Goal: Task Accomplishment & Management: Manage account settings

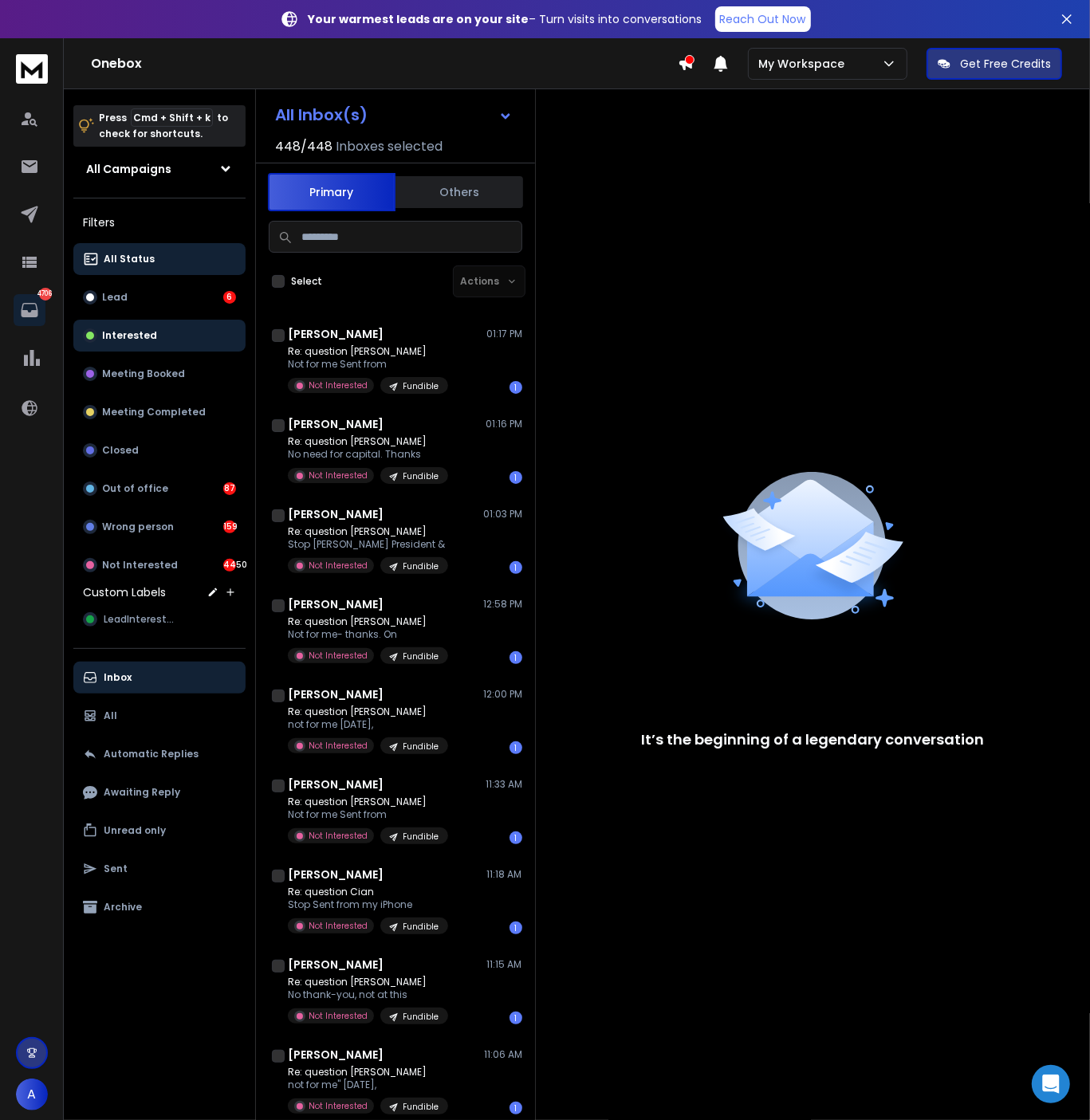
click at [162, 343] on button "Interested" at bounding box center [159, 336] width 172 height 31
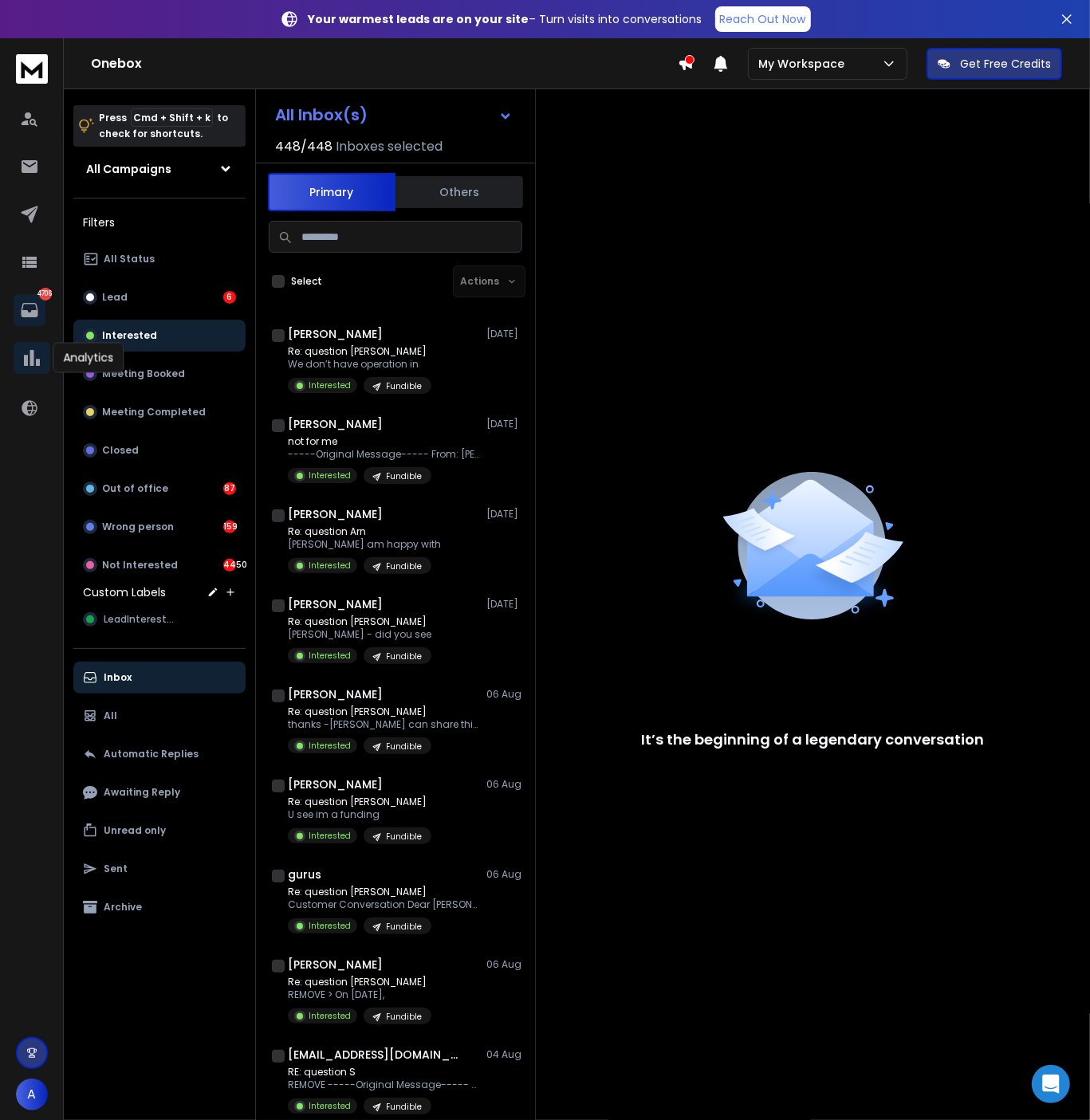
click at [30, 346] on icon at bounding box center [32, 358] width 24 height 24
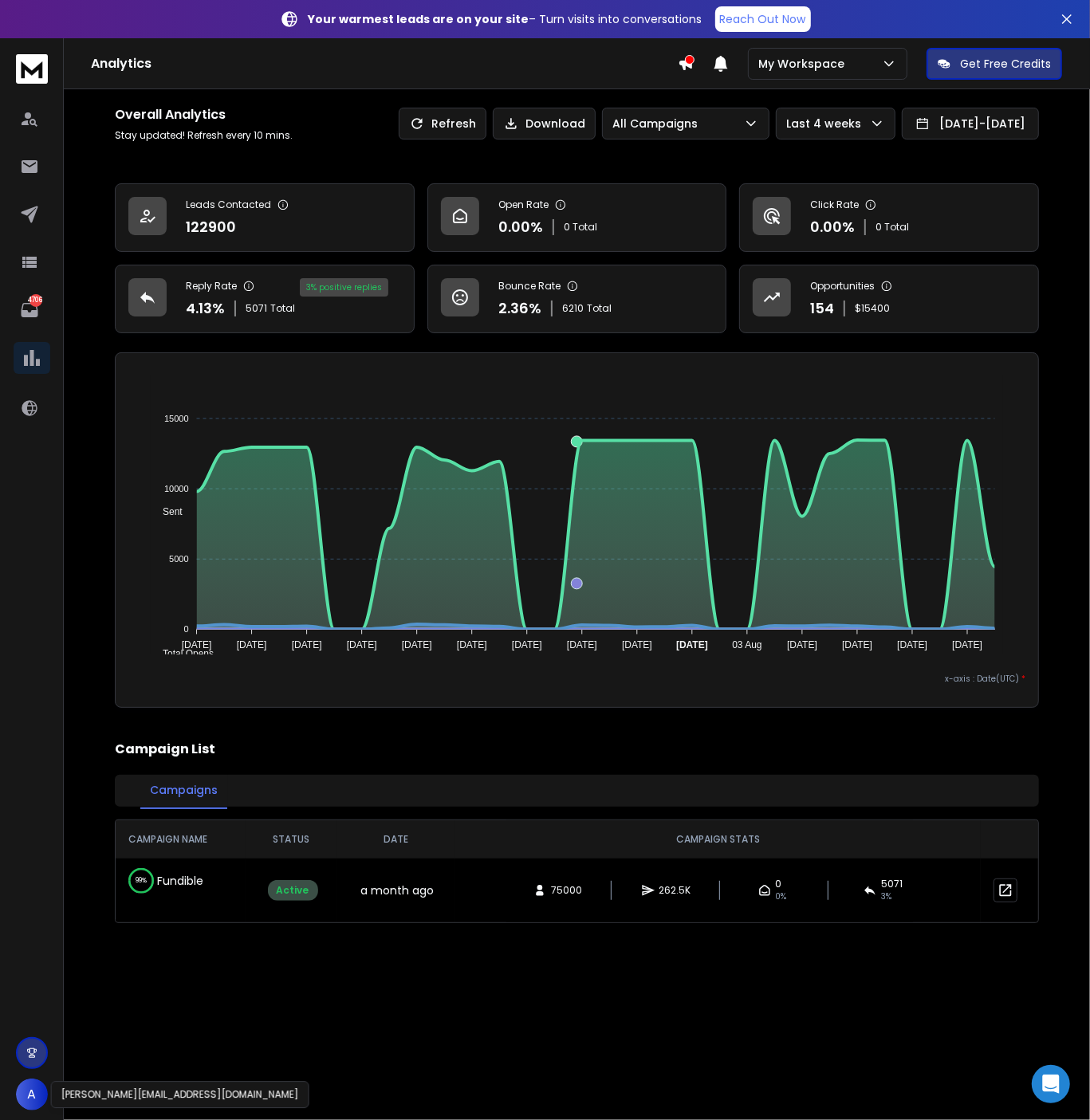
click at [29, 1100] on span "A" at bounding box center [31, 1095] width 31 height 31
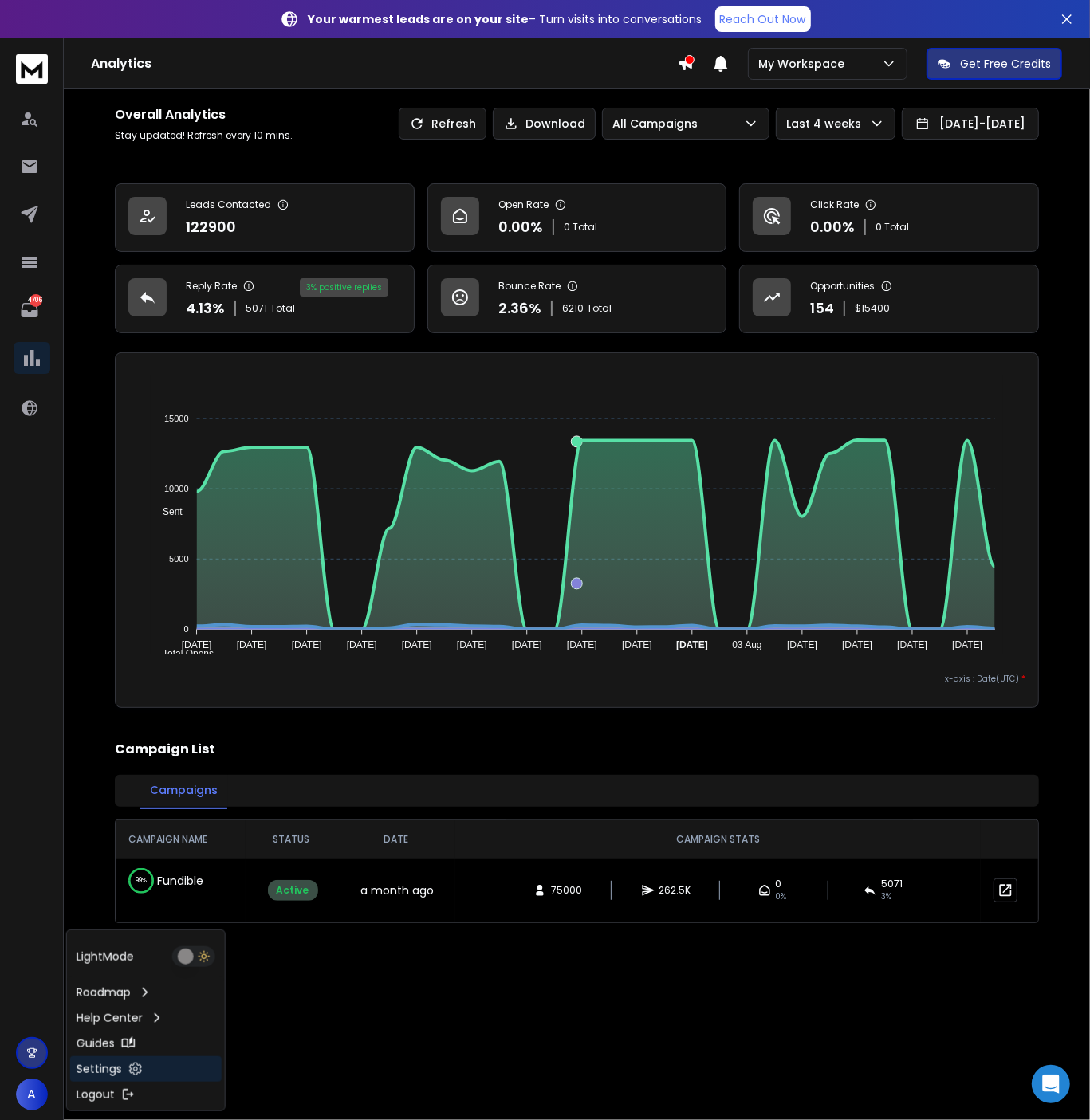
click at [91, 1069] on p "Settings" at bounding box center [99, 1069] width 45 height 16
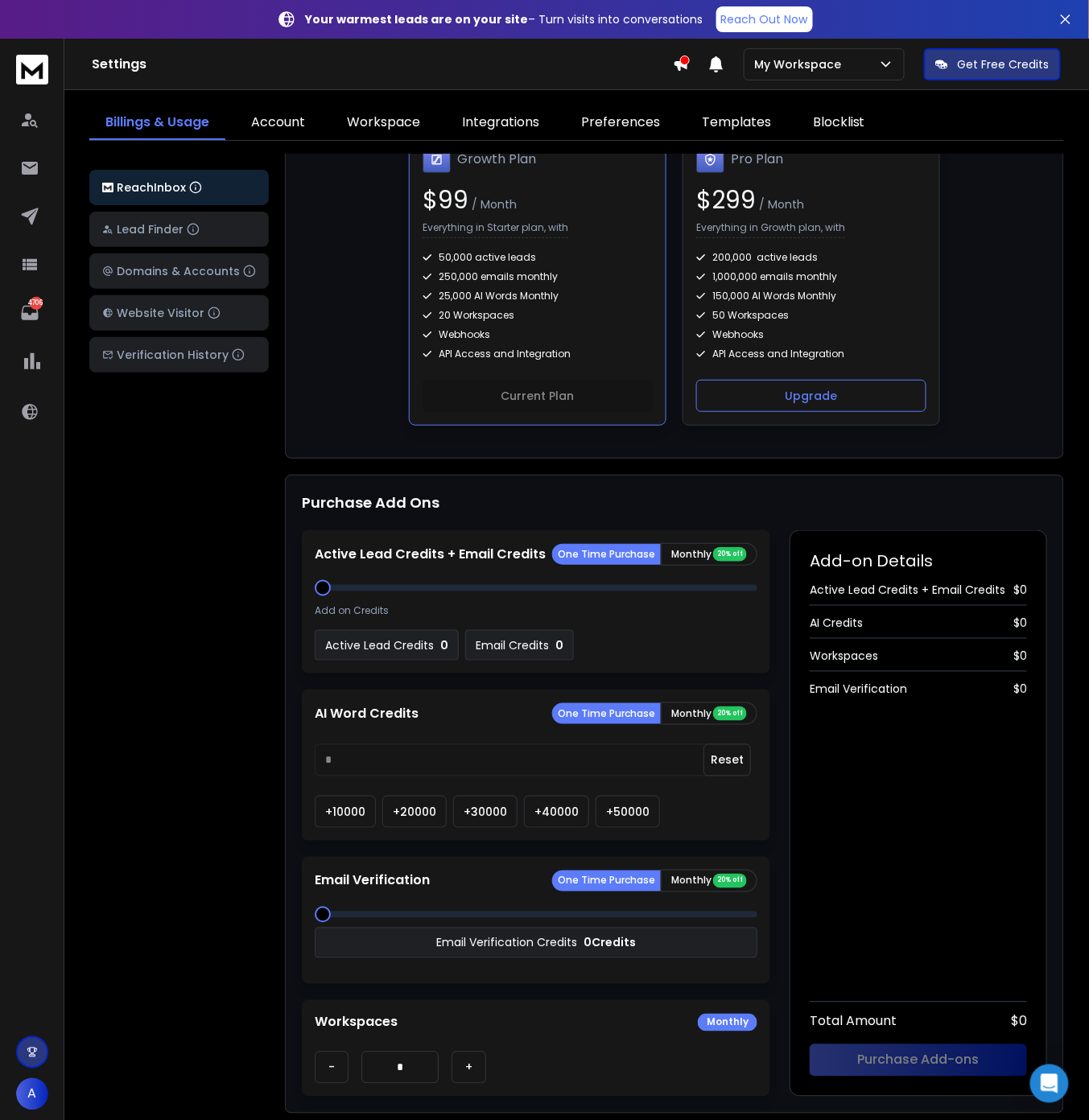
scroll to position [430, 0]
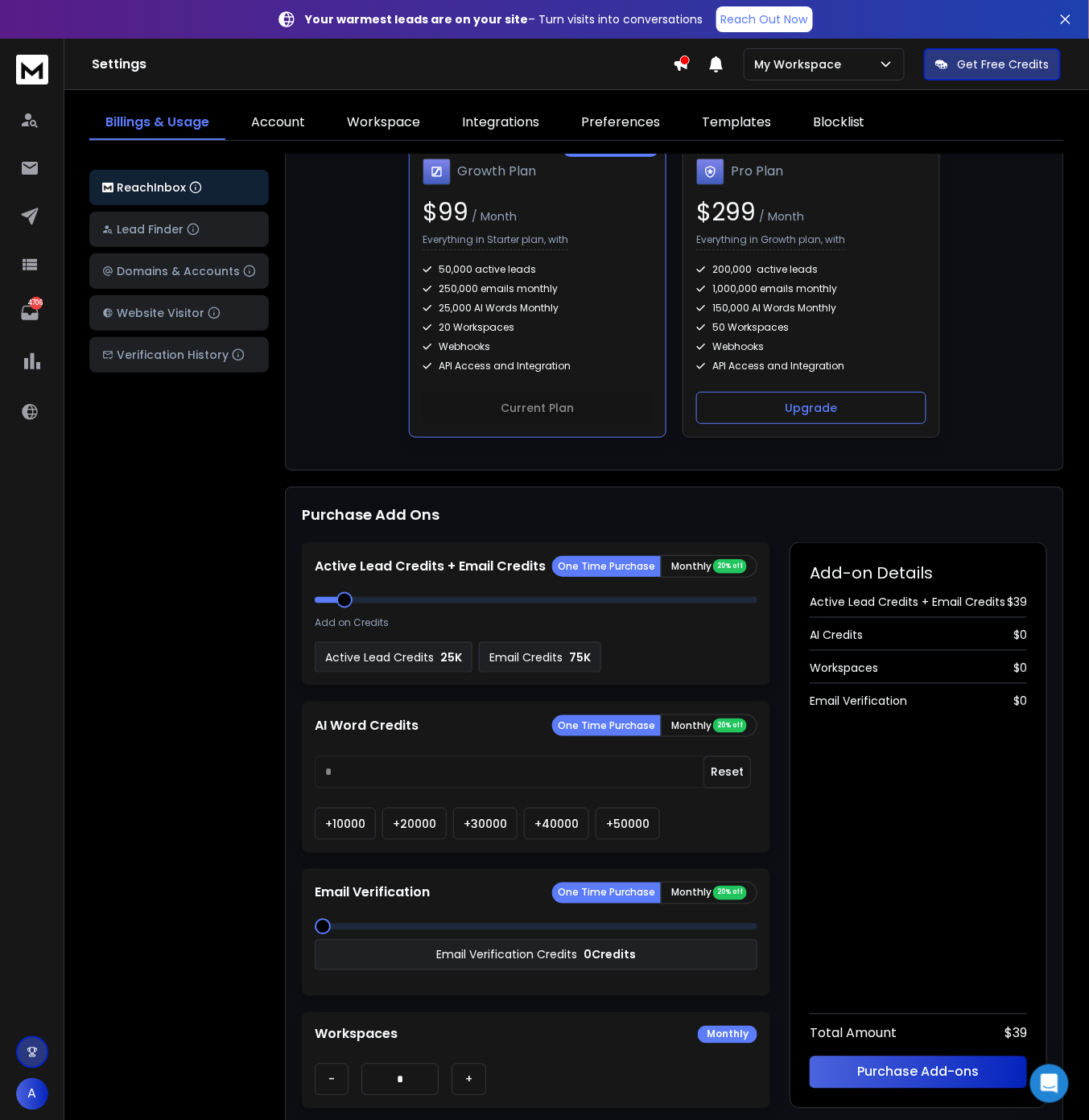
click at [337, 599] on span at bounding box center [343, 600] width 16 height 16
click at [696, 564] on button "Monthly 20% off" at bounding box center [708, 567] width 96 height 22
click at [598, 574] on button "One Time Purchase" at bounding box center [606, 567] width 108 height 21
click at [671, 566] on button "Monthly 20% off" at bounding box center [708, 567] width 96 height 22
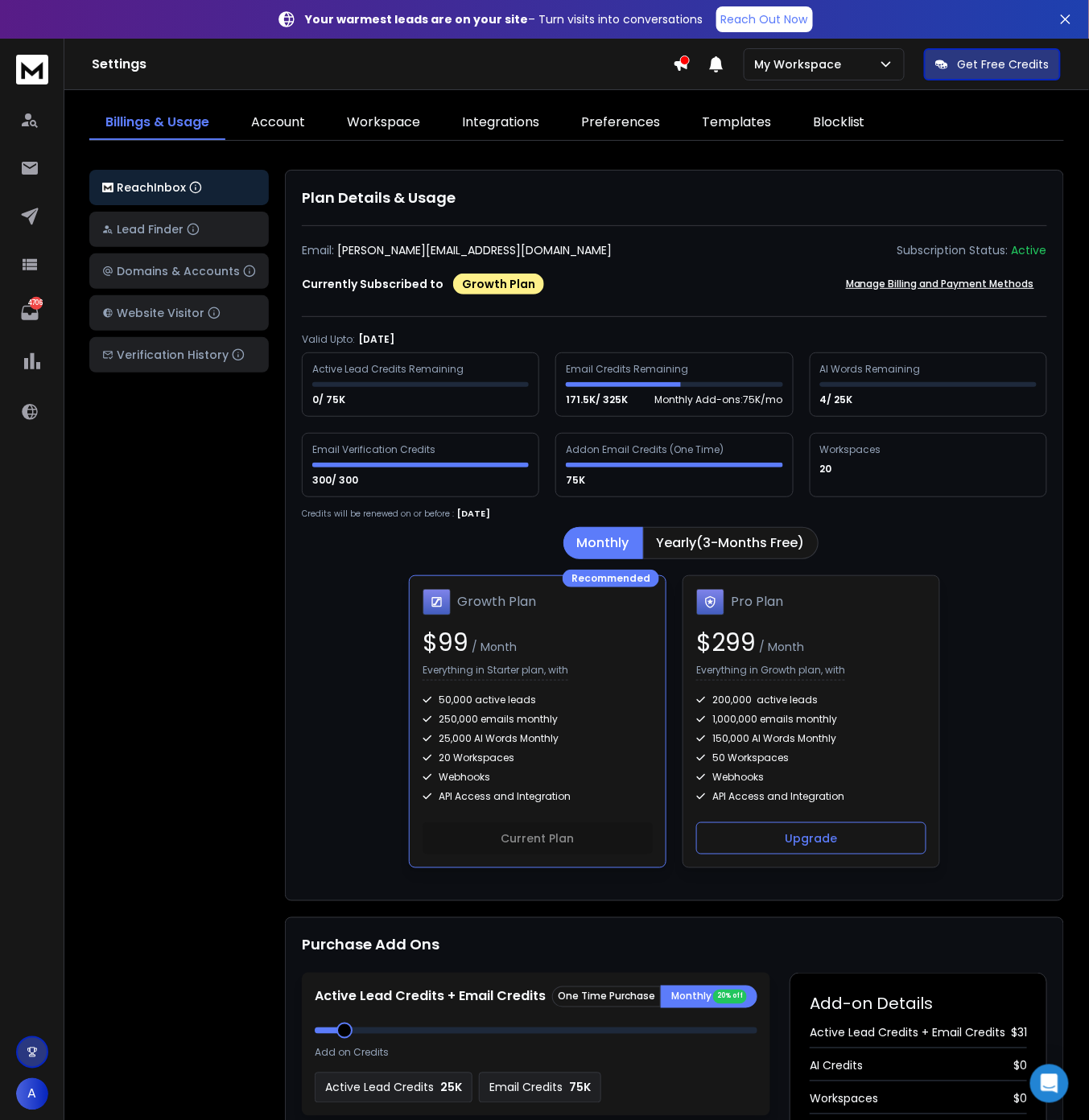
scroll to position [434, 0]
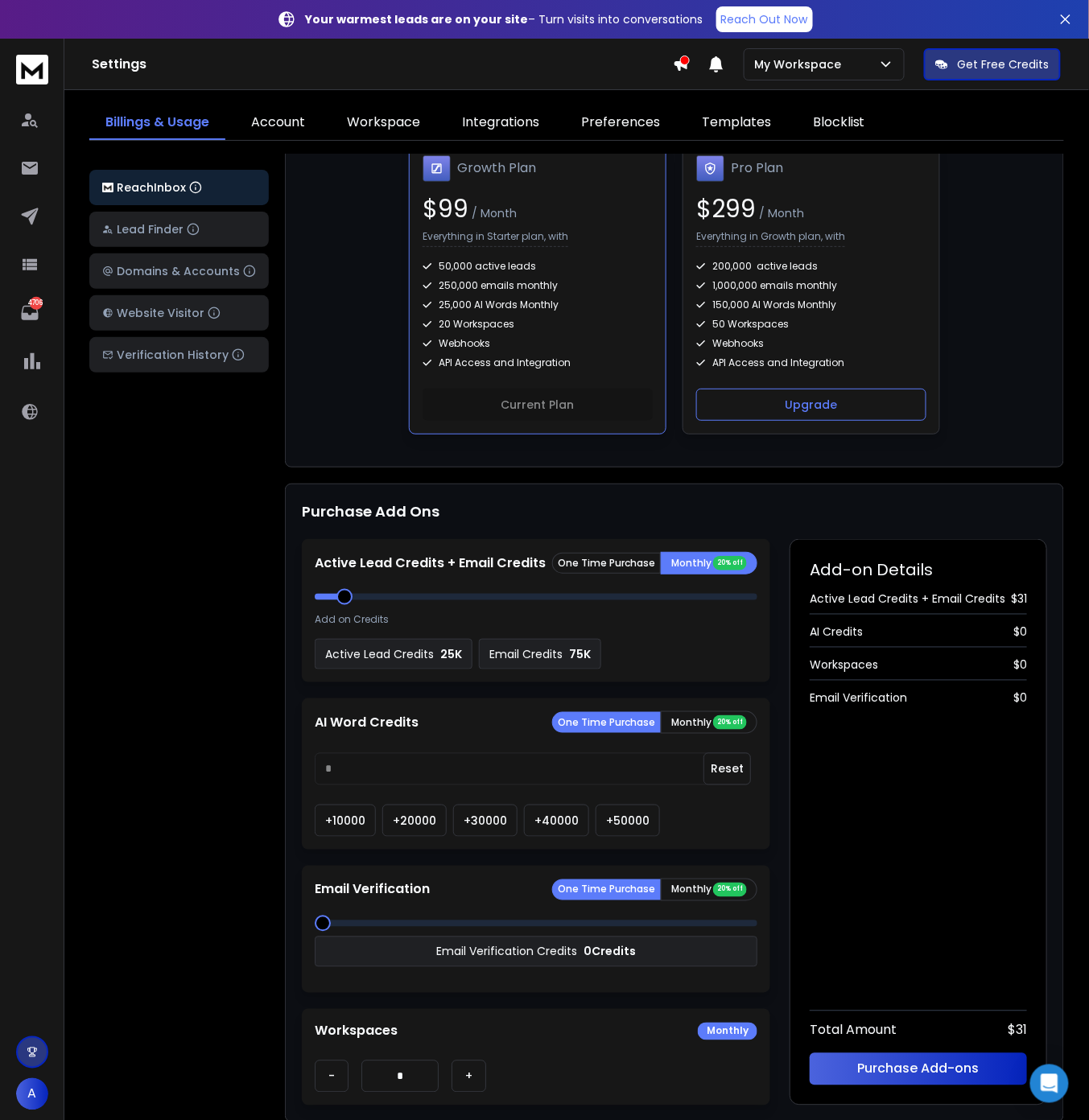
click at [876, 1057] on button "Purchase Add-ons" at bounding box center [917, 1070] width 217 height 32
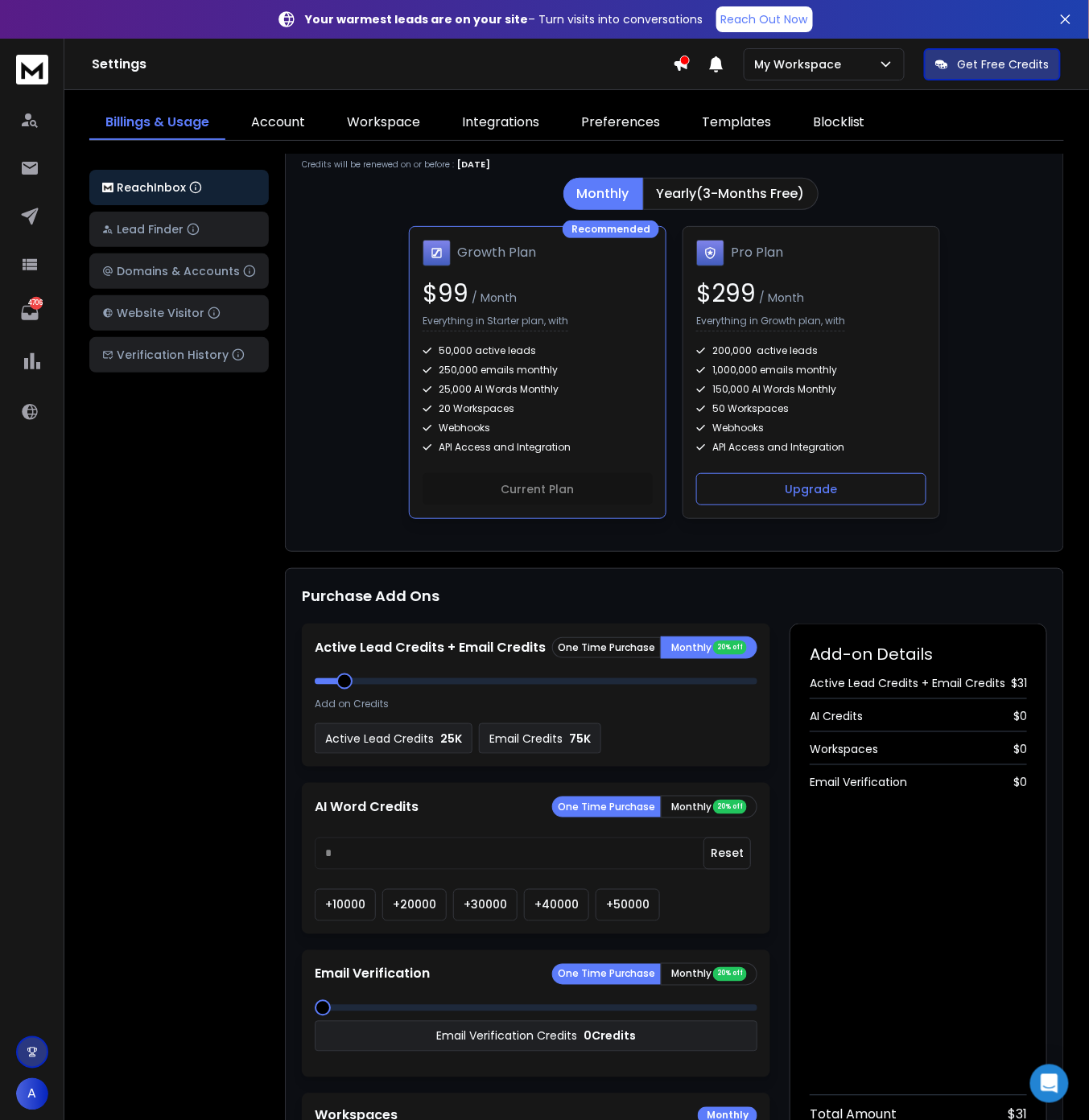
scroll to position [287, 0]
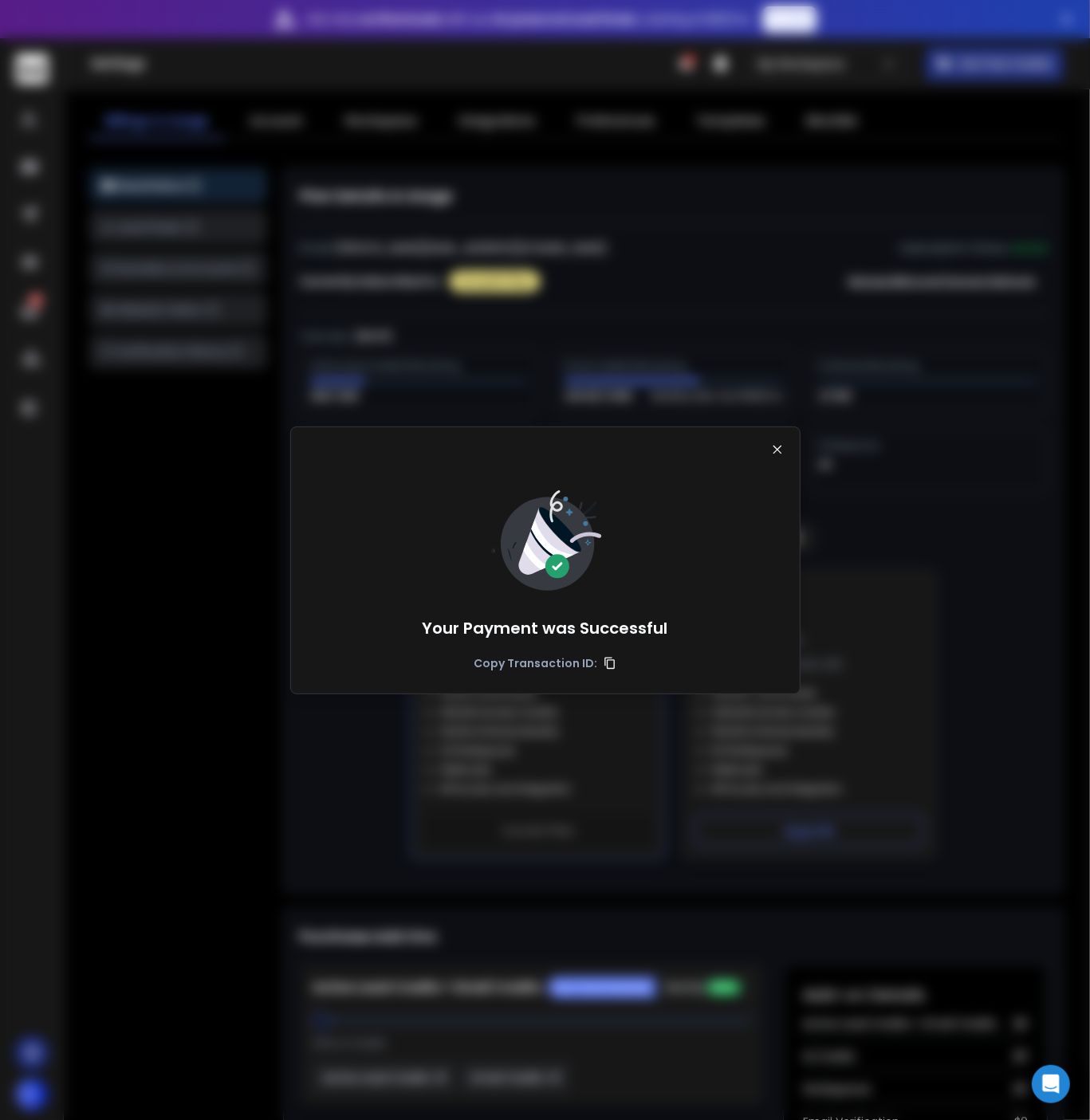
click at [270, 298] on div "Your Payment was Successful Copy Transaction ID:" at bounding box center [545, 560] width 1090 height 1120
click at [772, 438] on div "Your Payment was Successful Copy Transaction ID:" at bounding box center [545, 560] width 510 height 268
click at [772, 447] on icon at bounding box center [778, 449] width 13 height 13
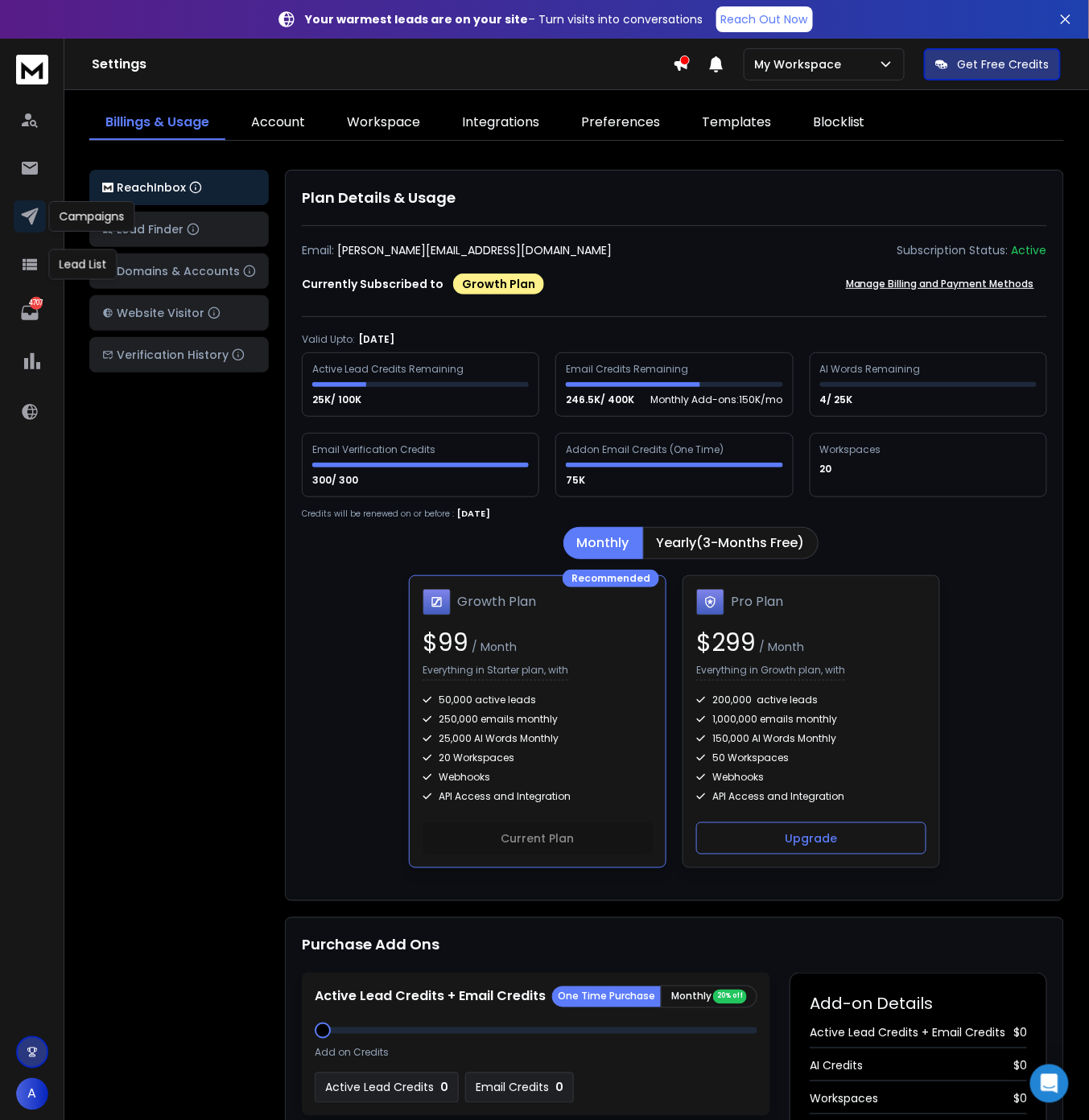
click at [36, 221] on icon at bounding box center [30, 217] width 20 height 20
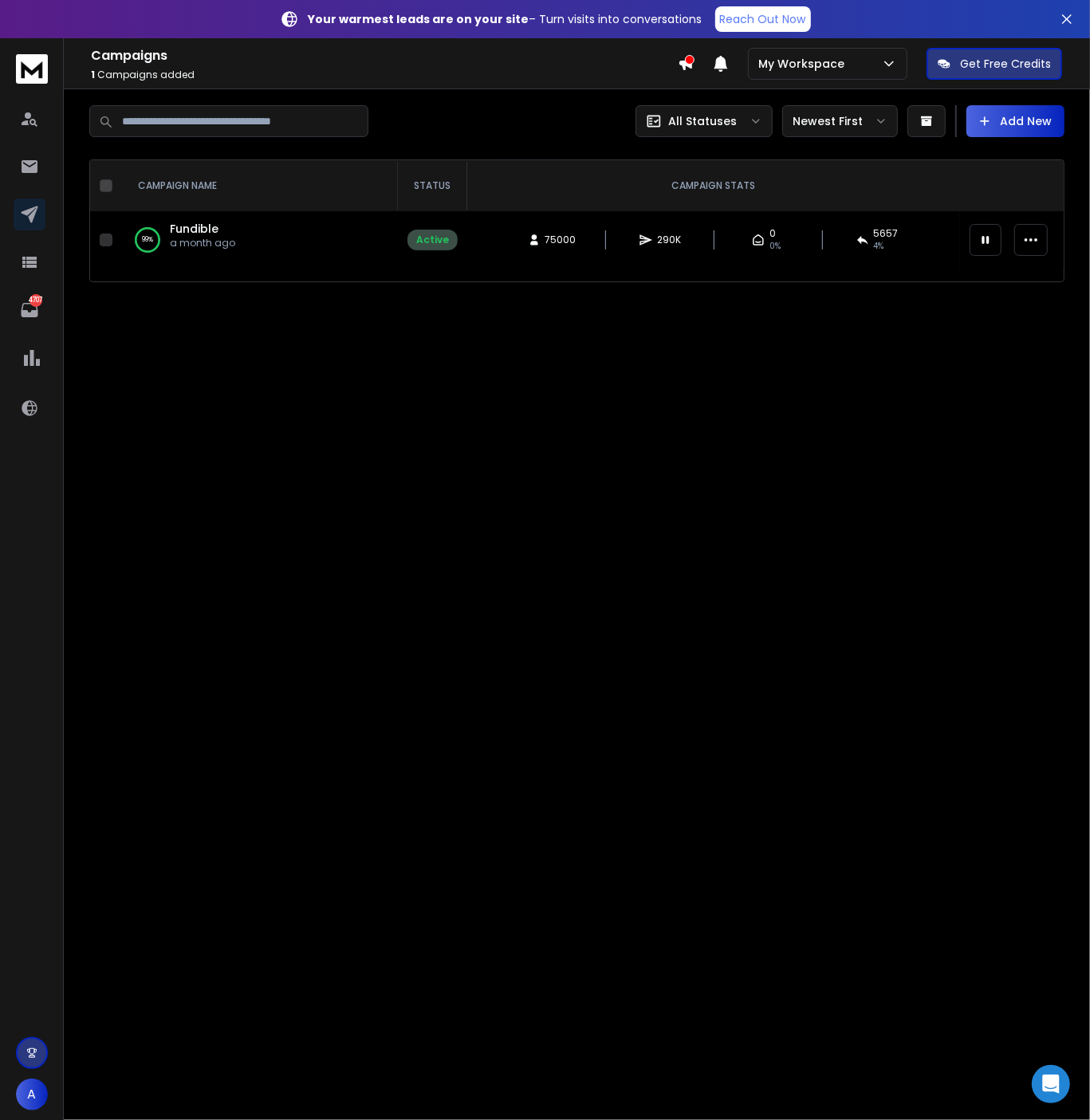
click at [214, 237] on p "a month ago" at bounding box center [202, 243] width 66 height 13
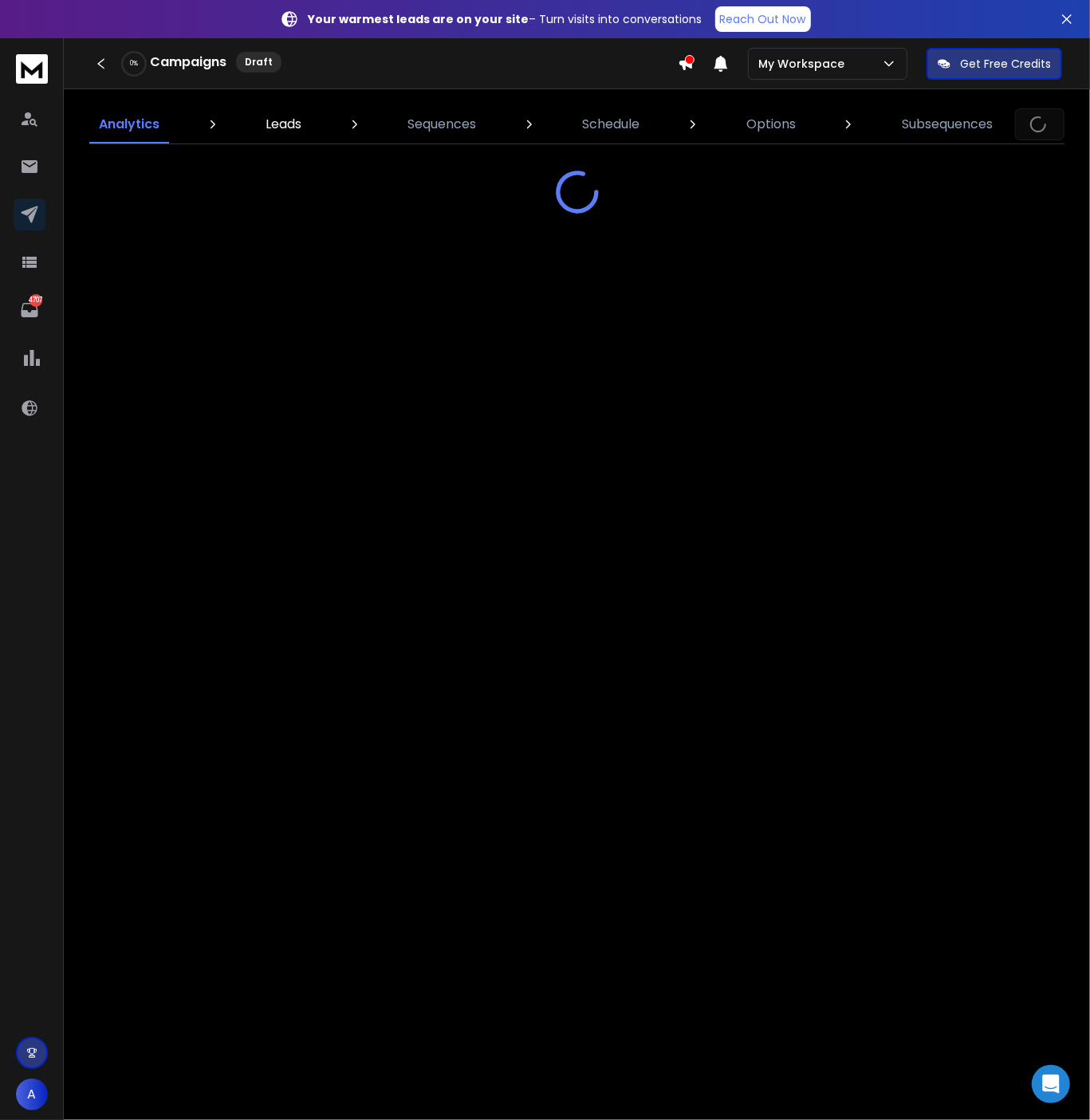
click at [298, 125] on p "Leads" at bounding box center [283, 124] width 36 height 19
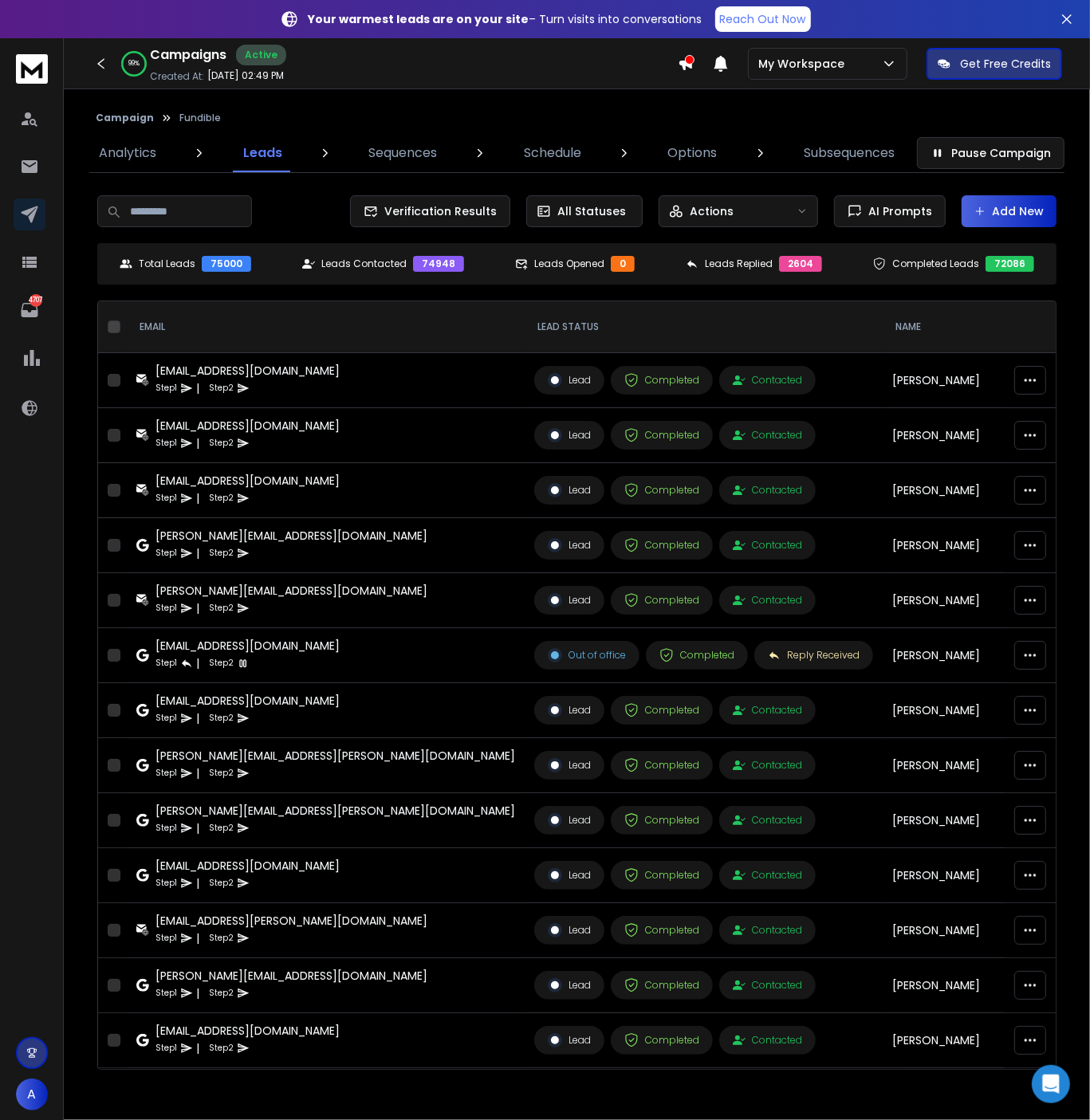
click at [1043, 211] on button "Add New" at bounding box center [1009, 211] width 95 height 31
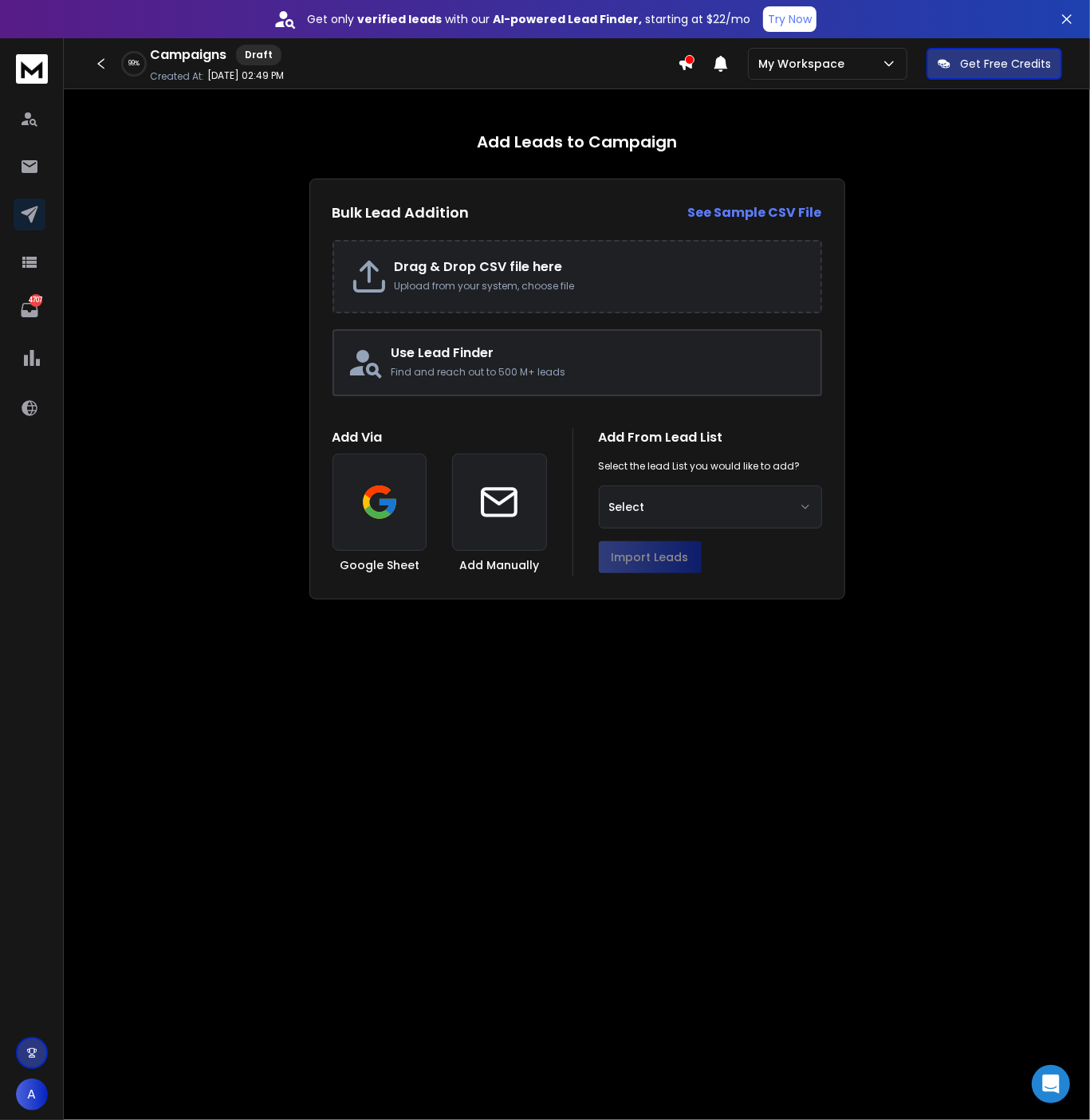
click at [530, 287] on p "Upload from your system, choose file" at bounding box center [599, 287] width 410 height 13
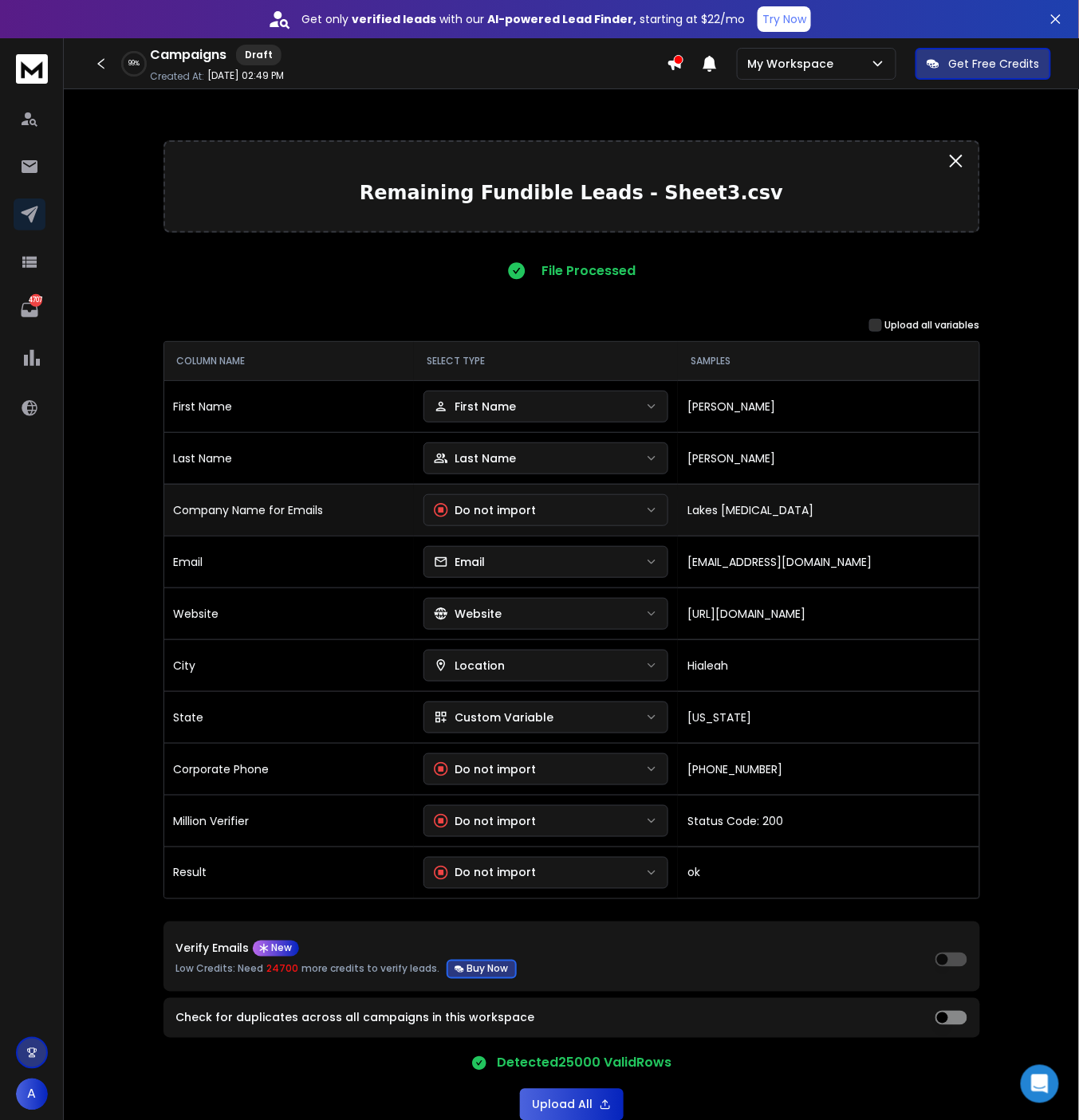
click at [481, 517] on button "Do not import" at bounding box center [546, 511] width 245 height 31
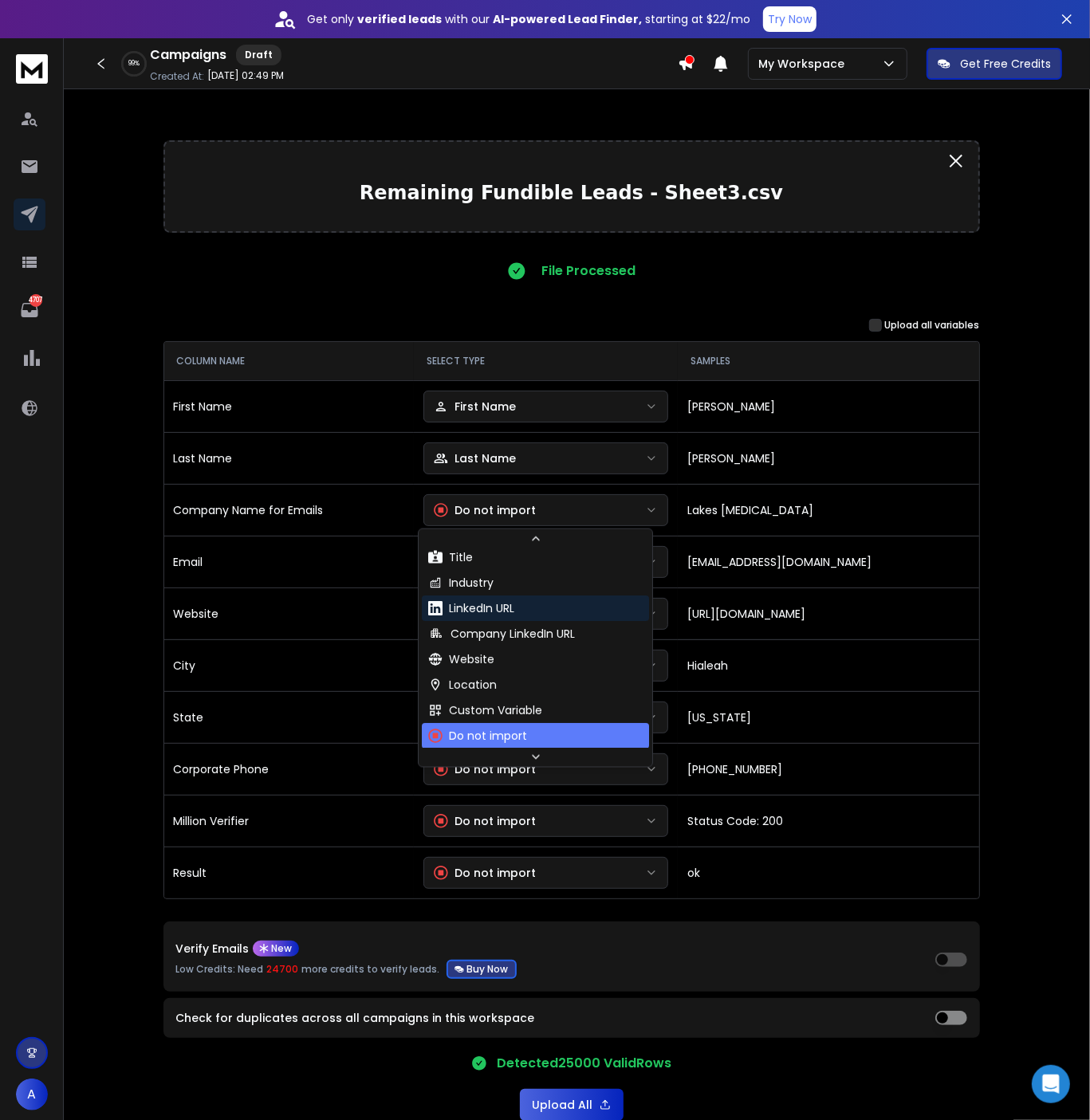
scroll to position [14, 0]
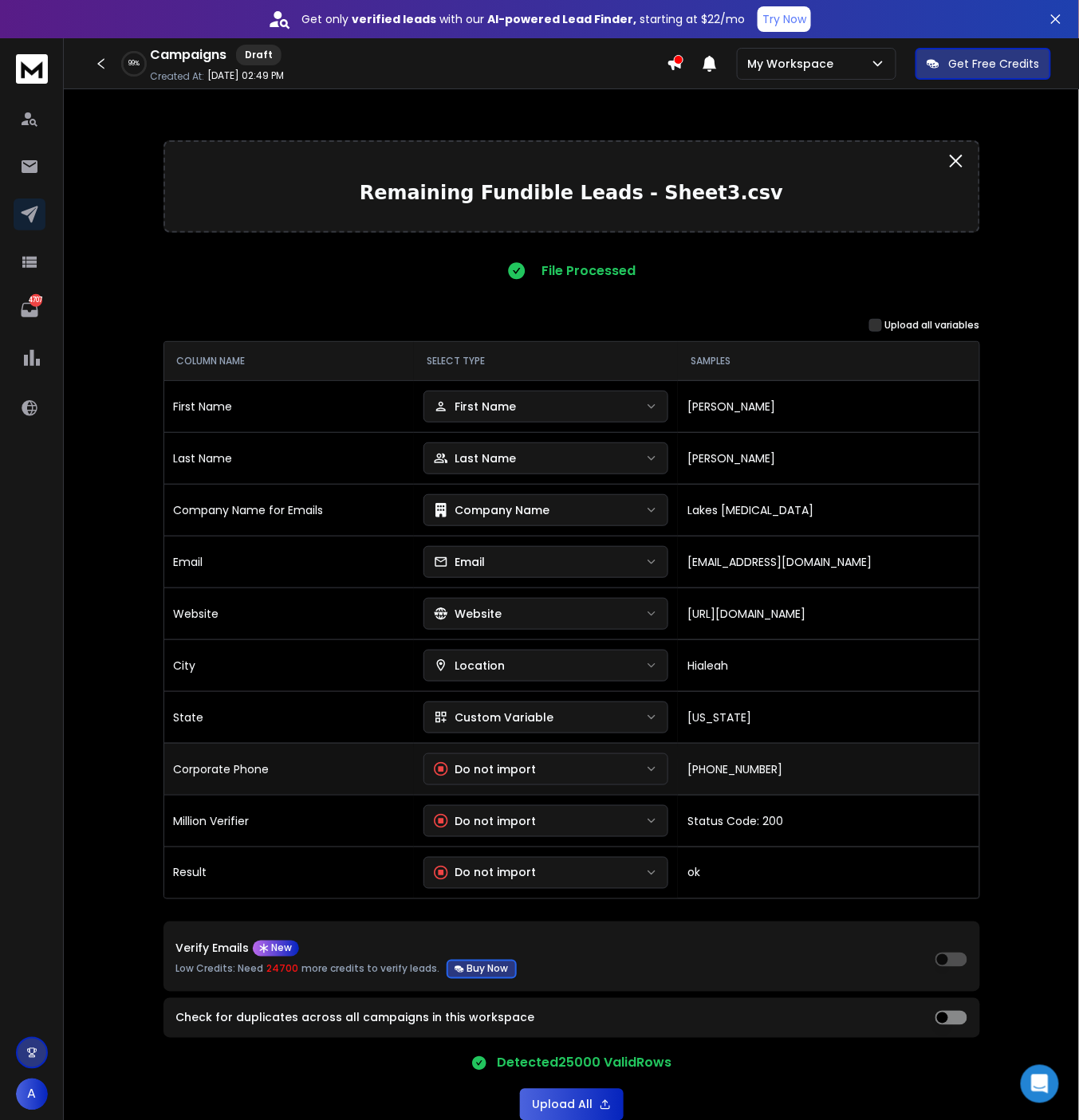
click at [475, 767] on div "Do not import" at bounding box center [484, 769] width 102 height 16
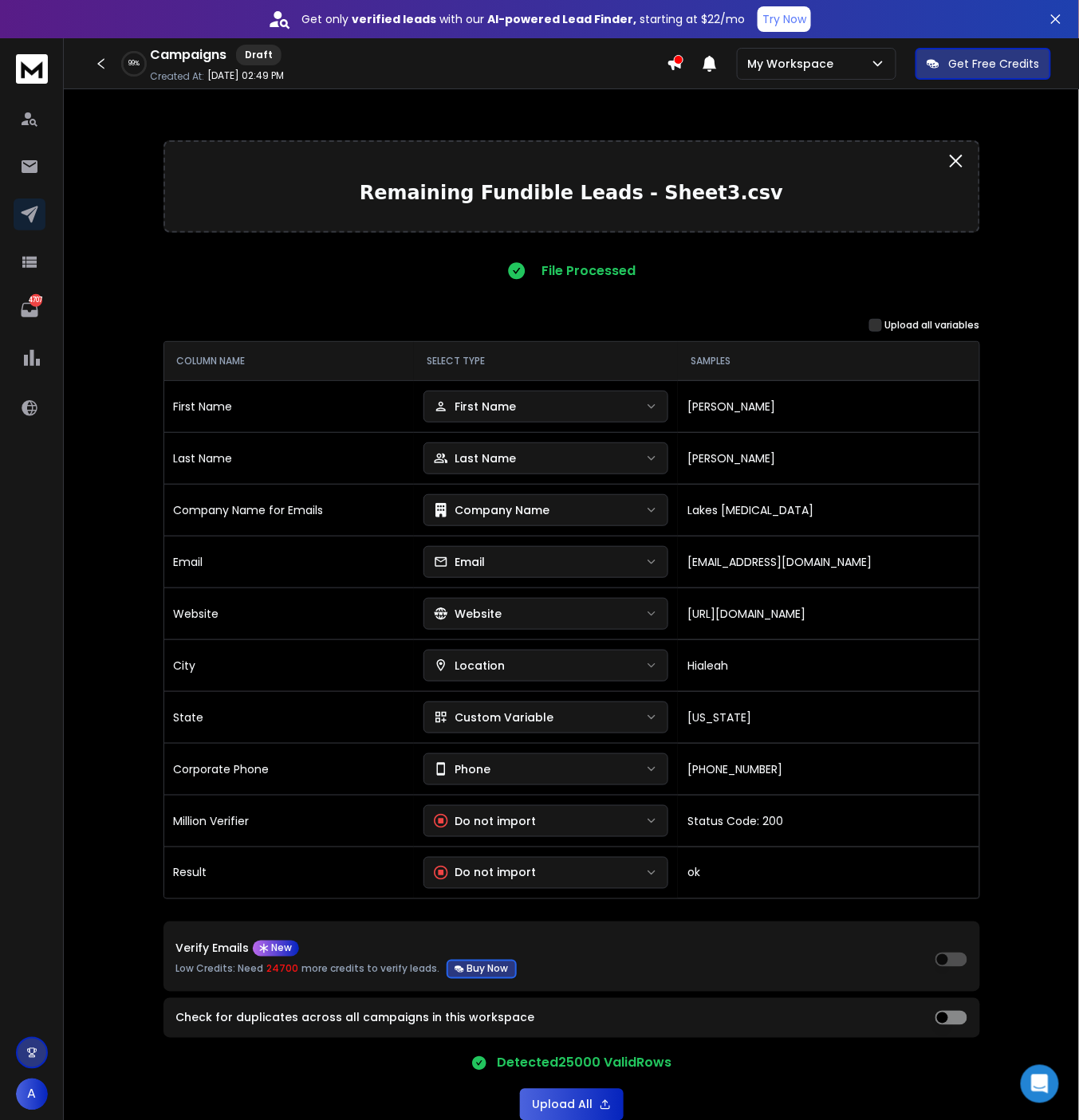
scroll to position [24, 0]
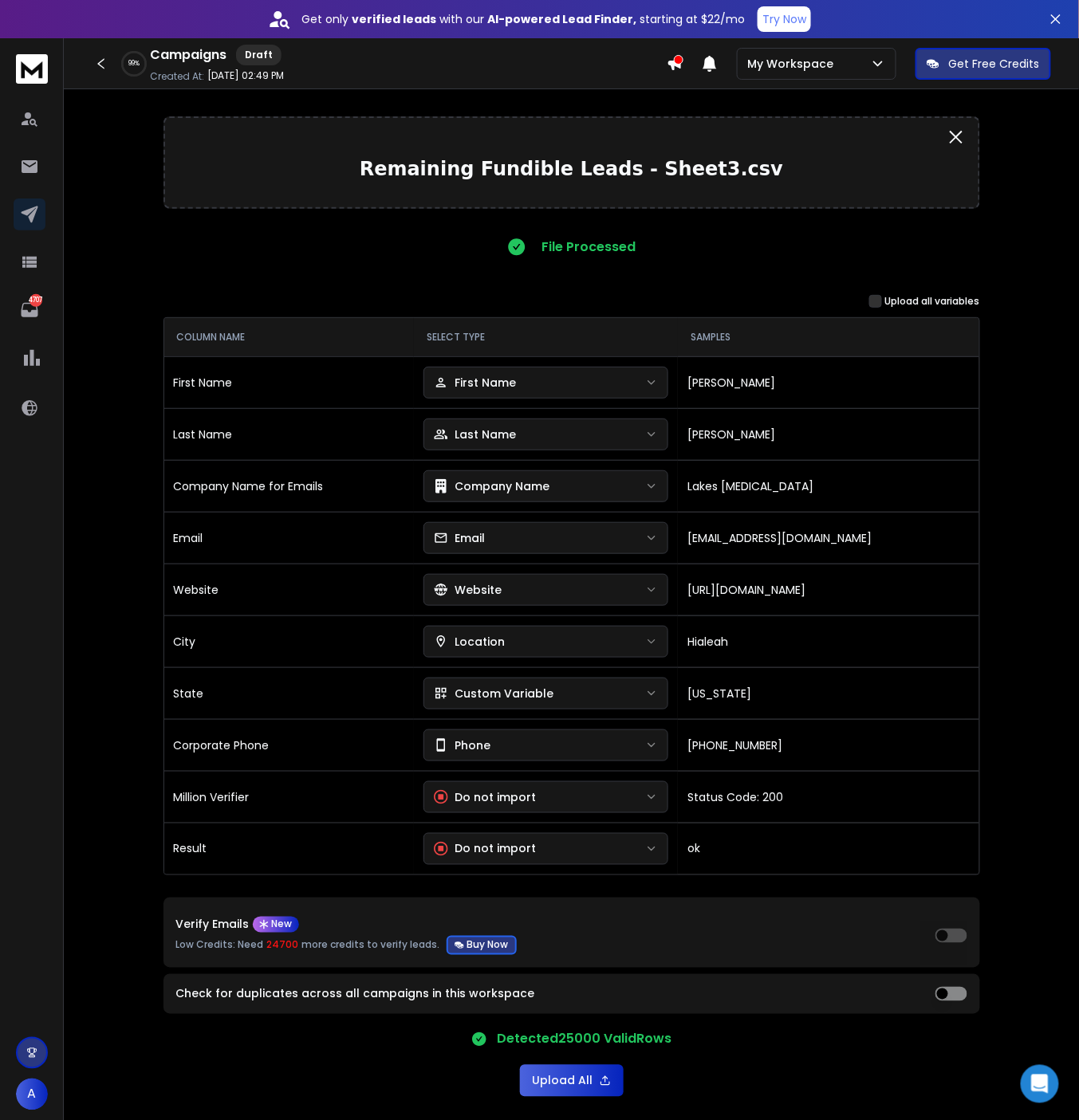
click at [575, 1068] on button "Upload All" at bounding box center [571, 1081] width 104 height 31
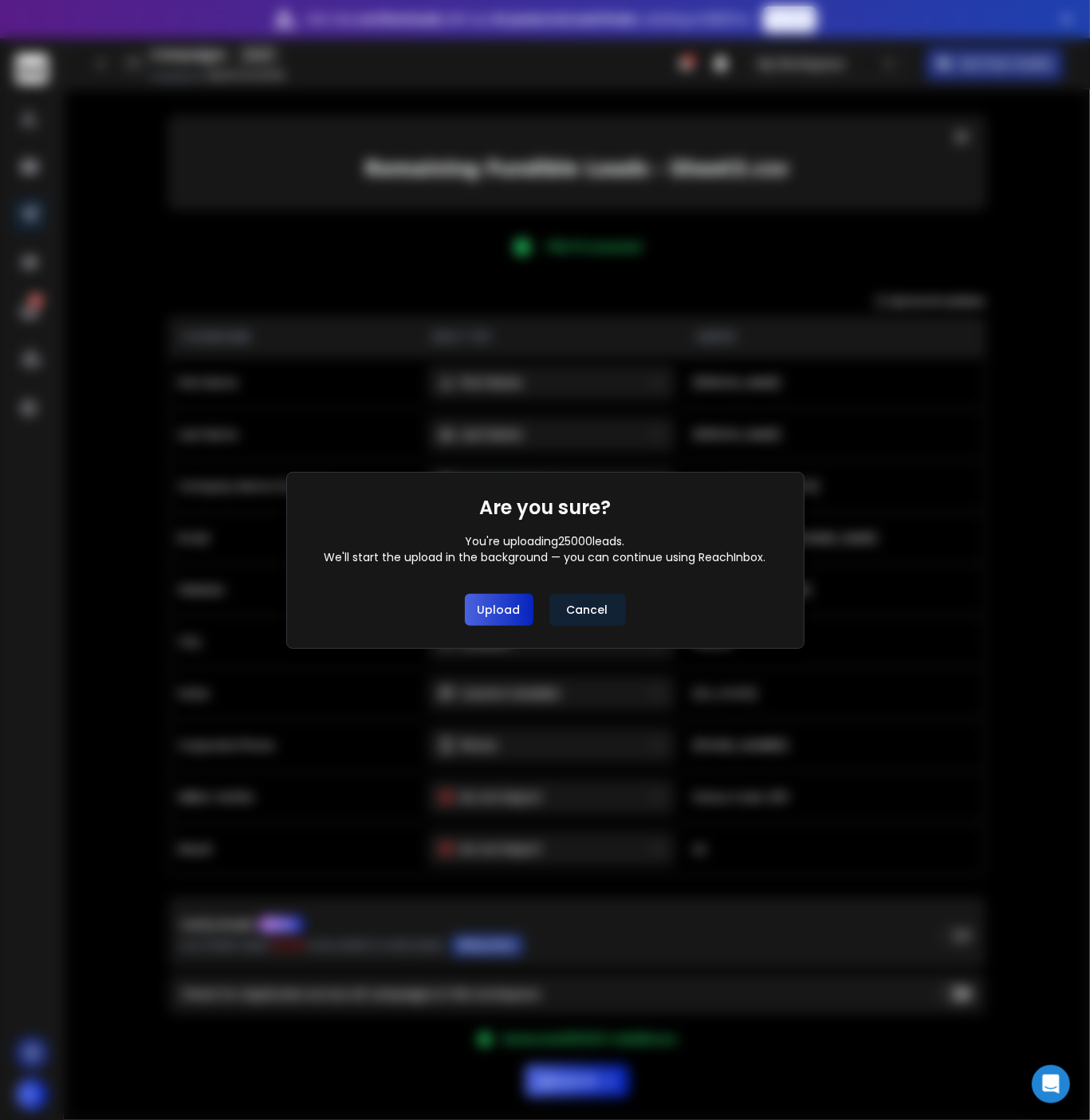
click at [489, 607] on button "Upload" at bounding box center [499, 609] width 68 height 31
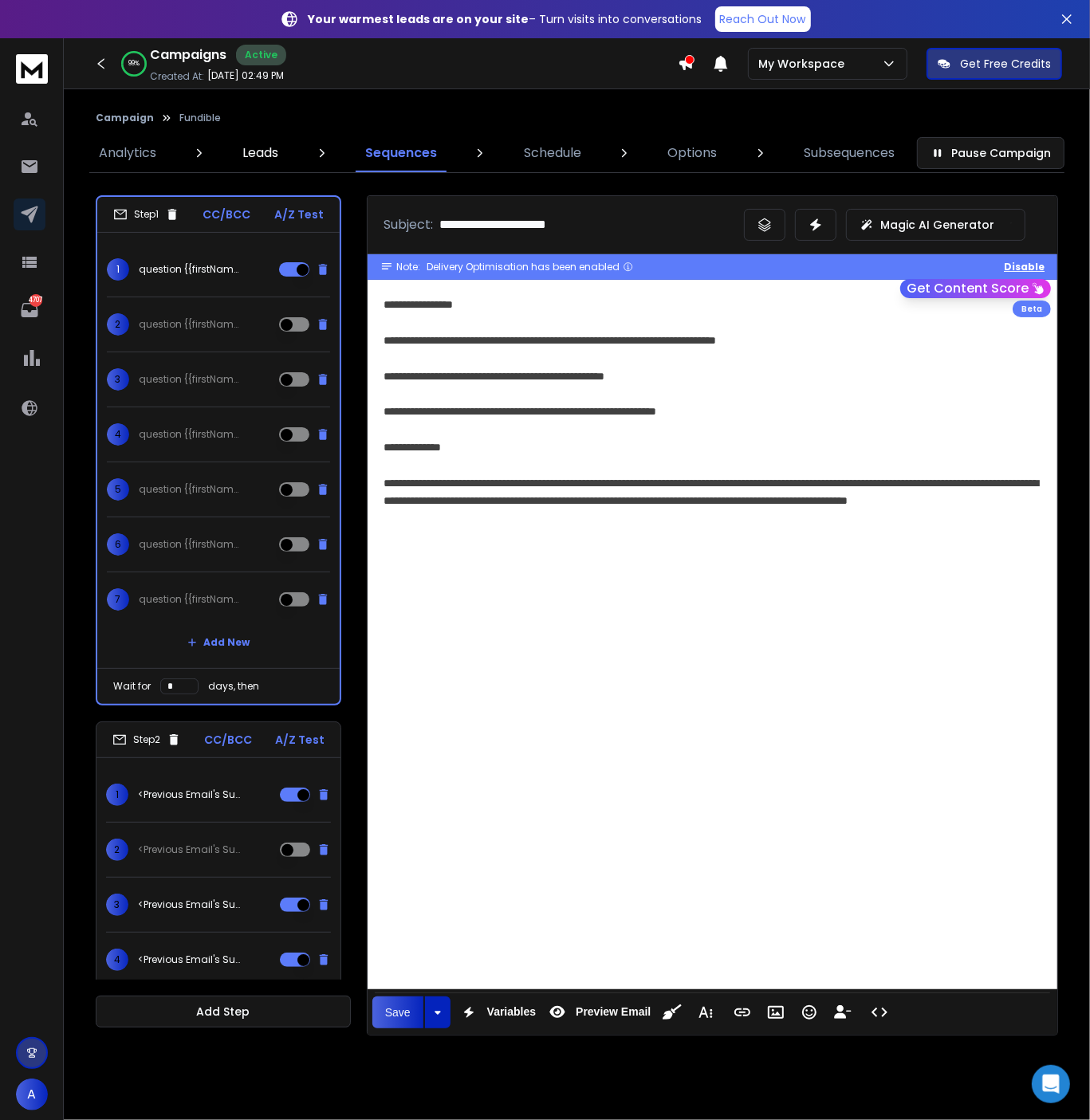
click at [261, 157] on p "Leads" at bounding box center [260, 153] width 36 height 19
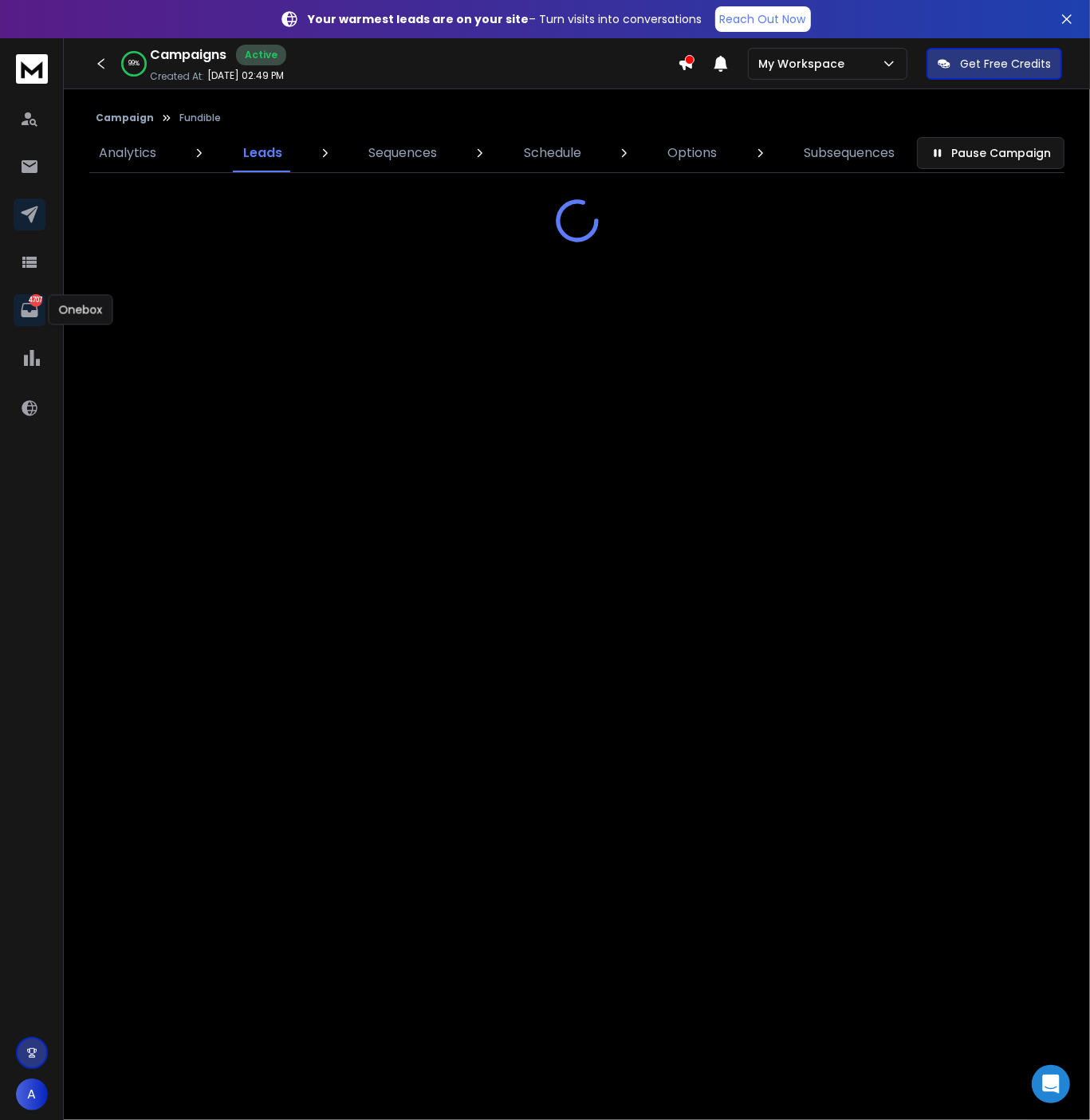
click at [34, 304] on p "4707" at bounding box center [36, 301] width 13 height 13
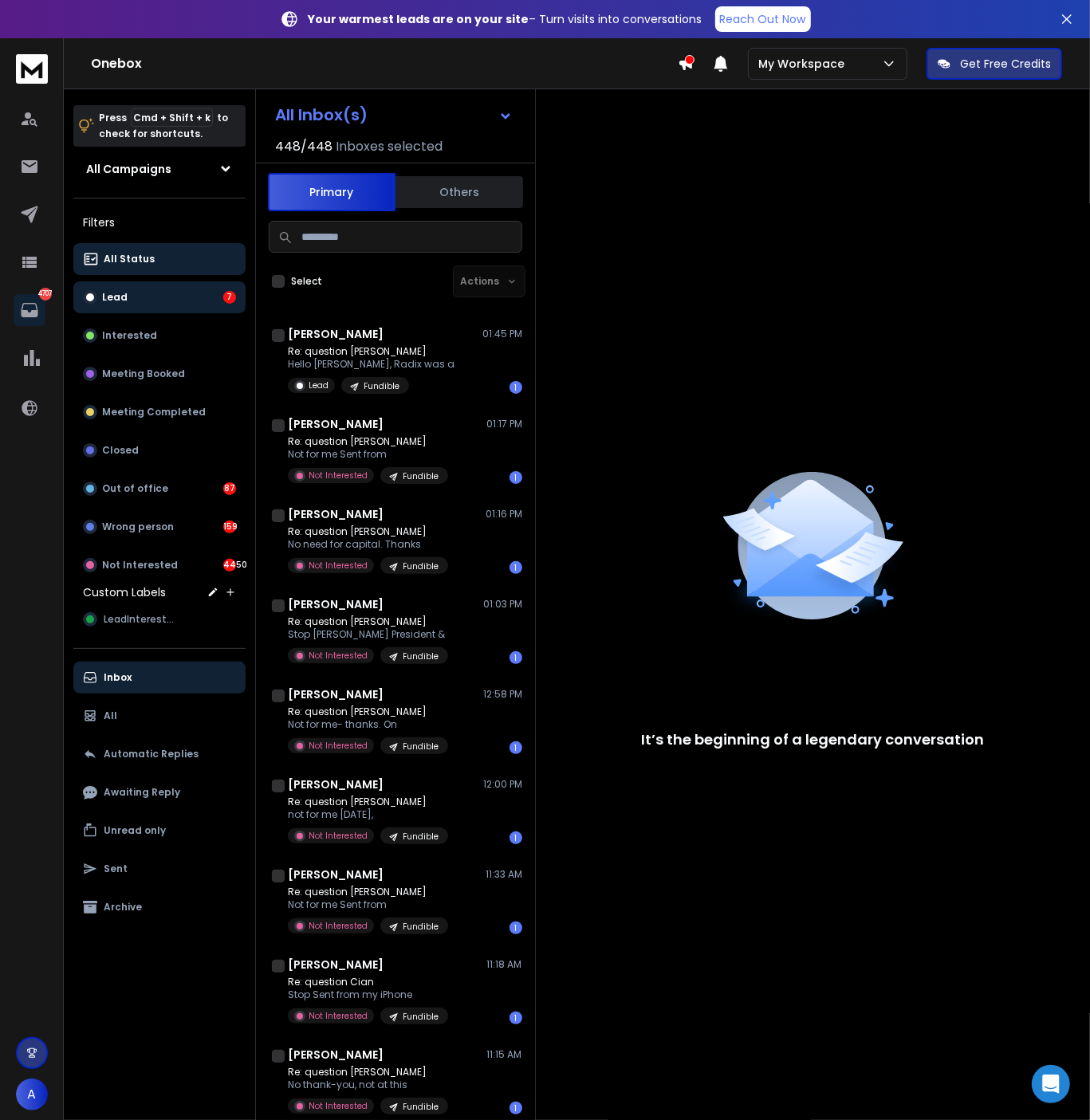
click at [155, 302] on button "Lead 7" at bounding box center [159, 297] width 172 height 31
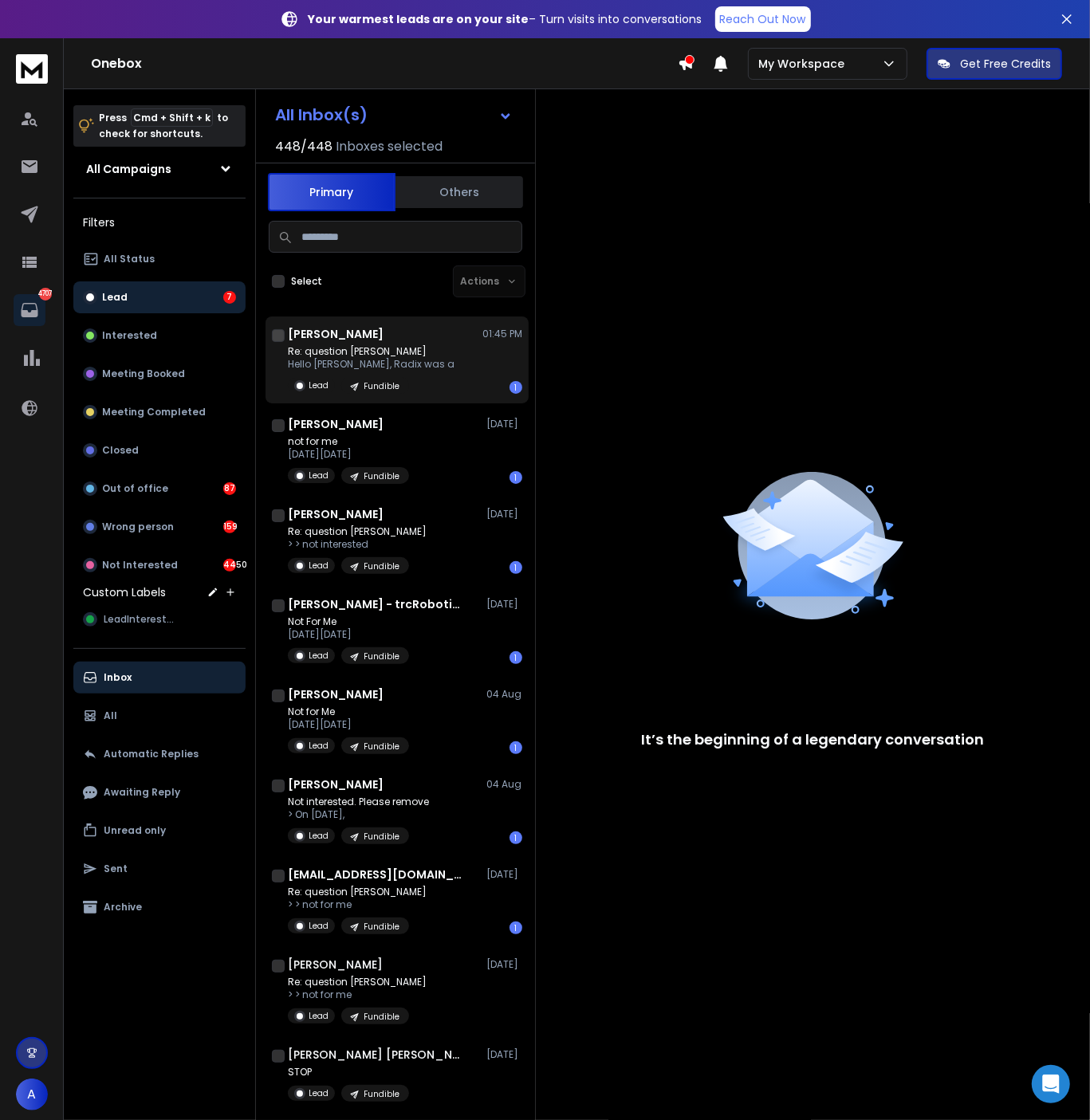
click at [367, 358] on p "Hello [PERSON_NAME], Radix was a" at bounding box center [371, 364] width 166 height 13
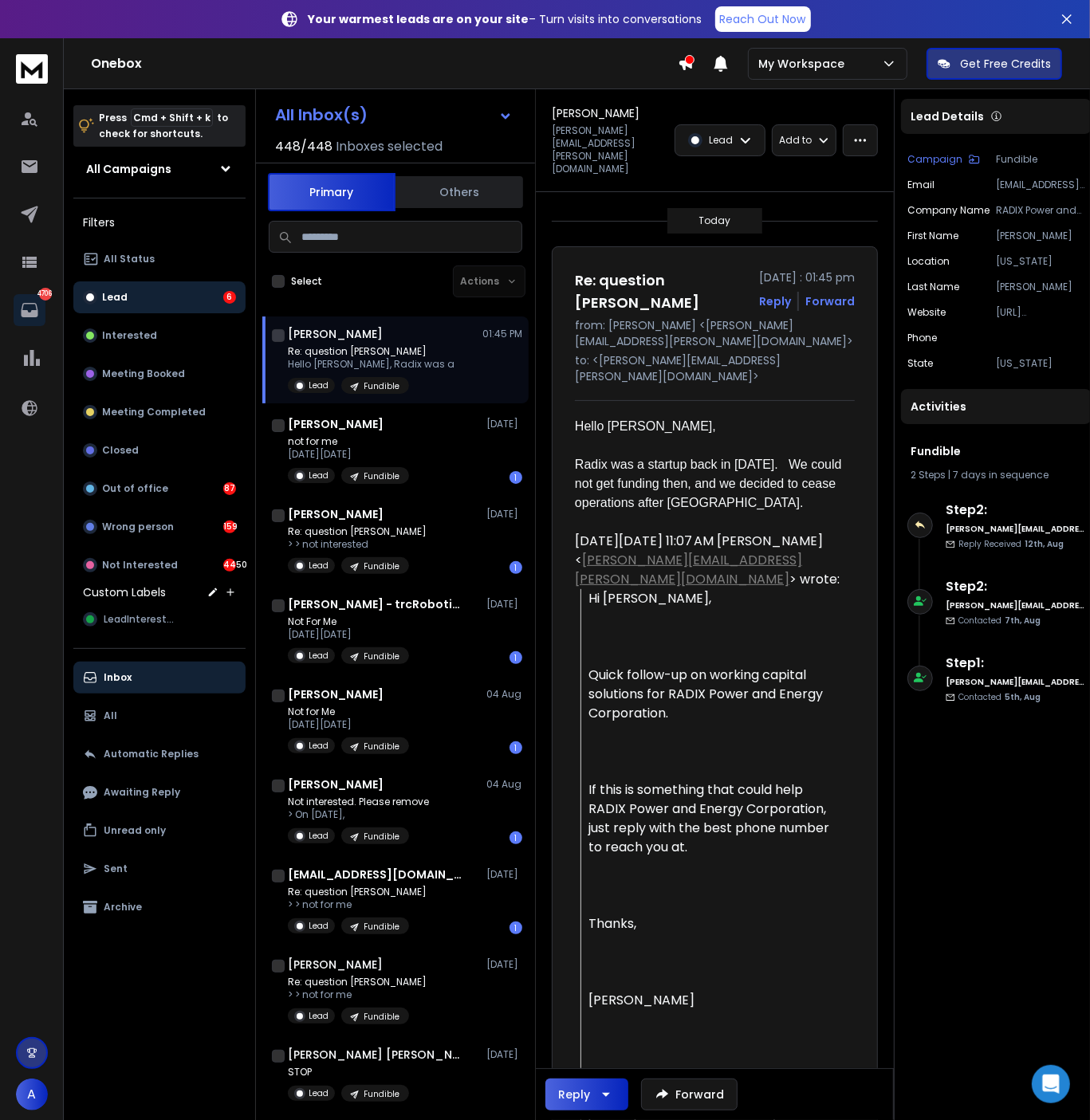
click at [614, 602] on blockquote "Hi Paul, Quick follow-up on working capital solutions for RADIX Power and Energ…" at bounding box center [711, 1019] width 262 height 861
drag, startPoint x: 614, startPoint y: 602, endPoint x: 767, endPoint y: 610, distance: 153.2
click at [767, 610] on blockquote "Hi Paul, Quick follow-up on working capital solutions for RADIX Power and Energ…" at bounding box center [711, 1019] width 262 height 861
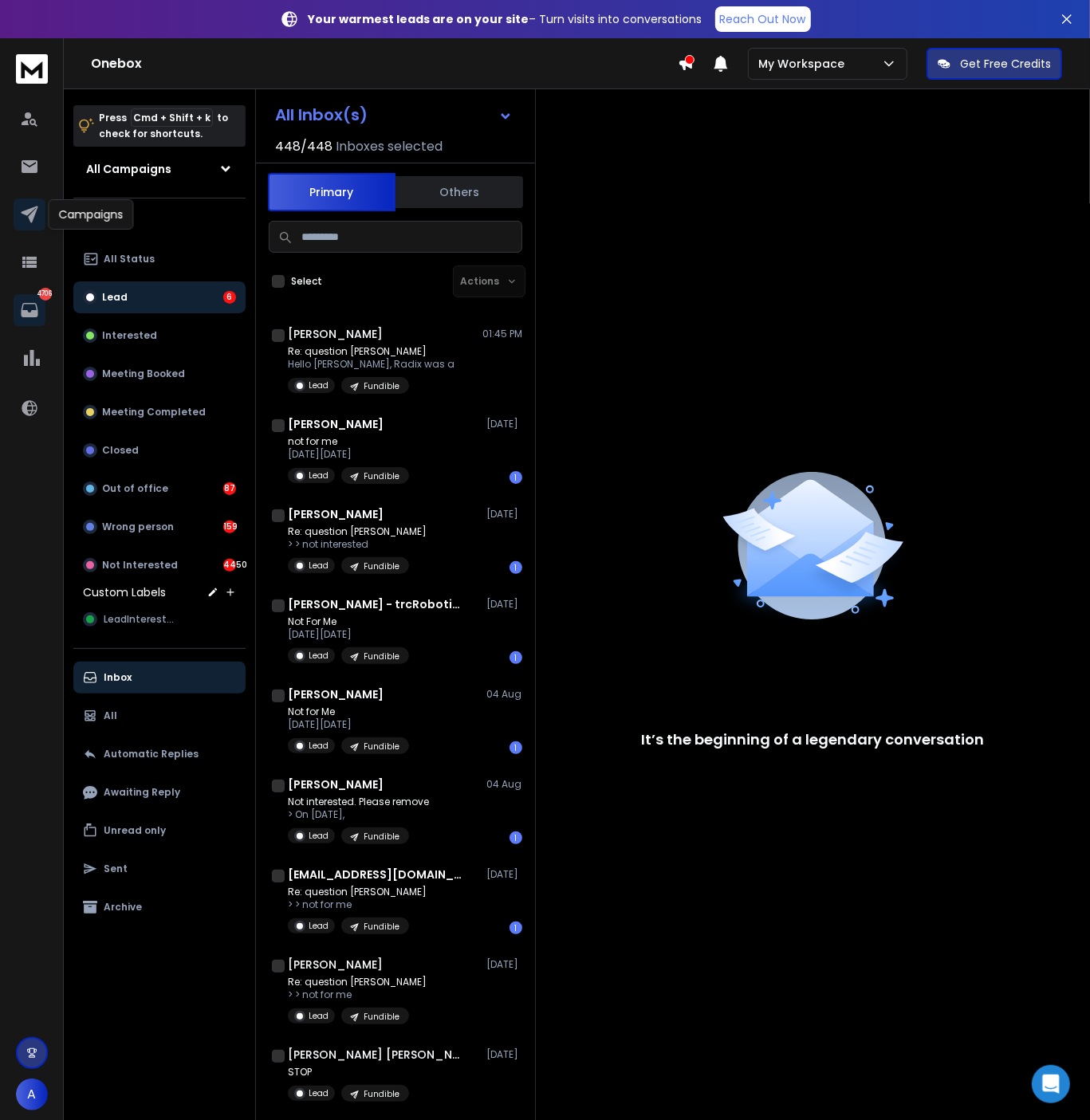
click at [40, 211] on link at bounding box center [30, 215] width 31 height 31
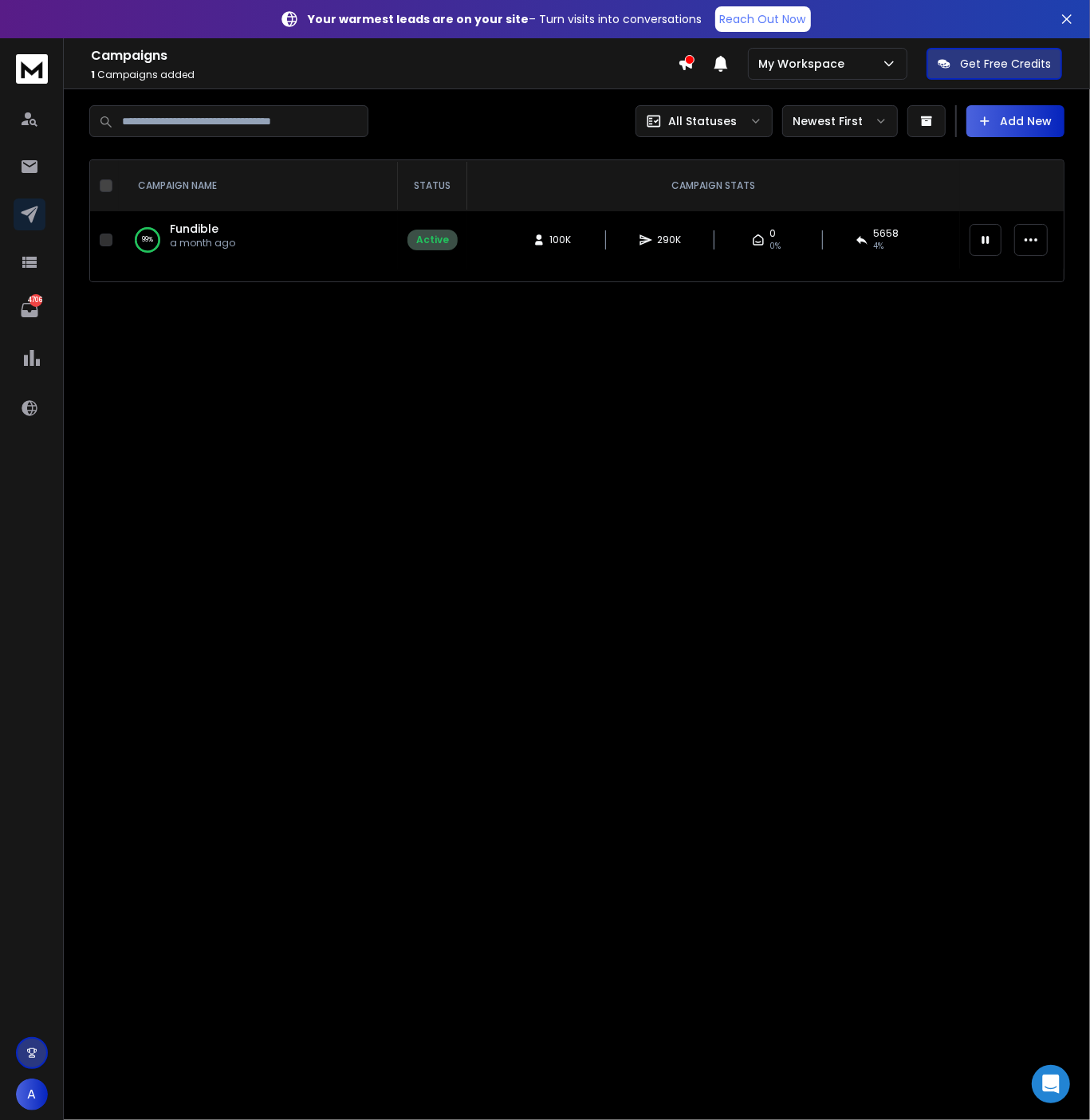
click at [195, 234] on span "Fundible" at bounding box center [194, 228] width 49 height 16
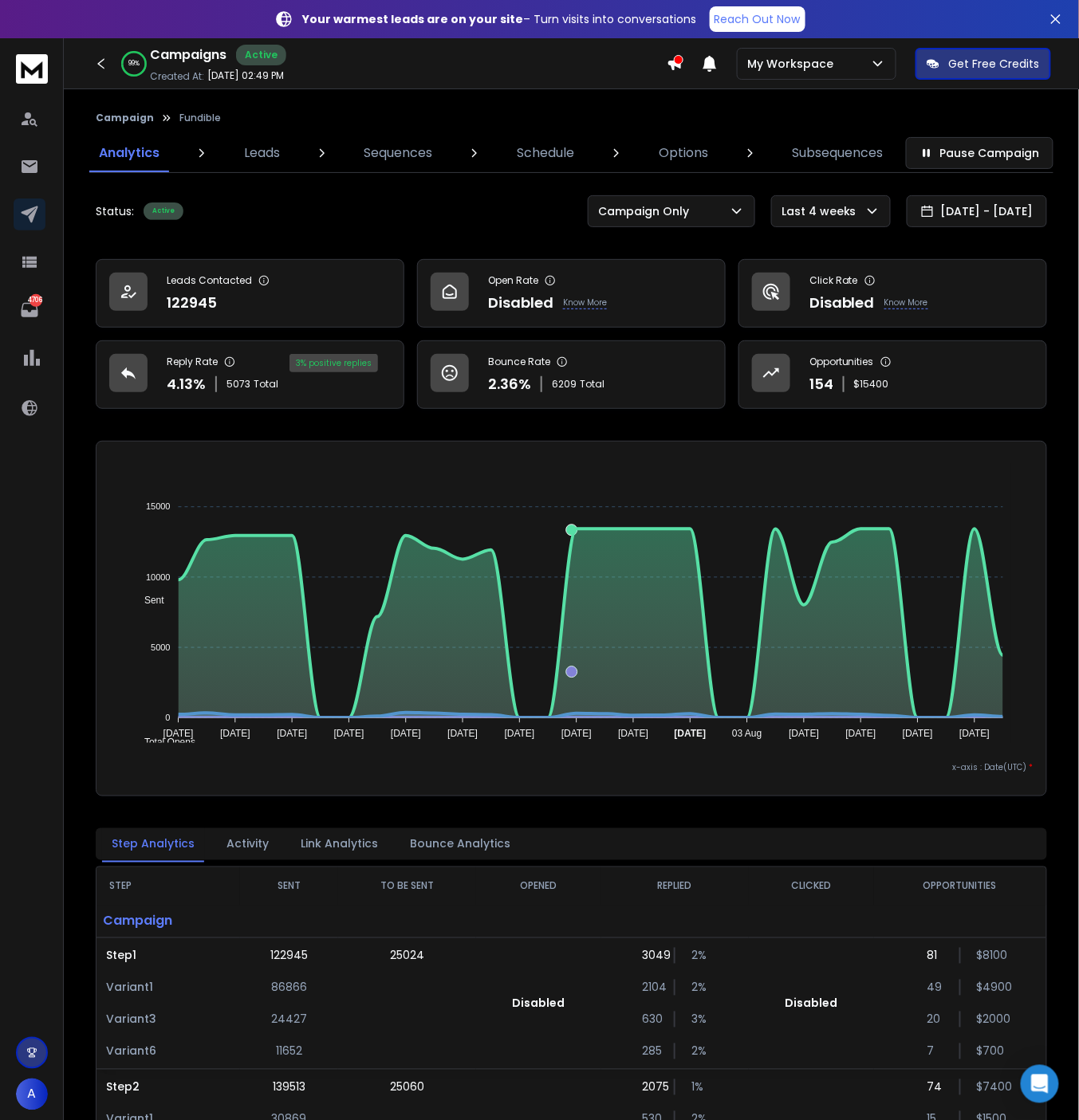
scroll to position [172, 0]
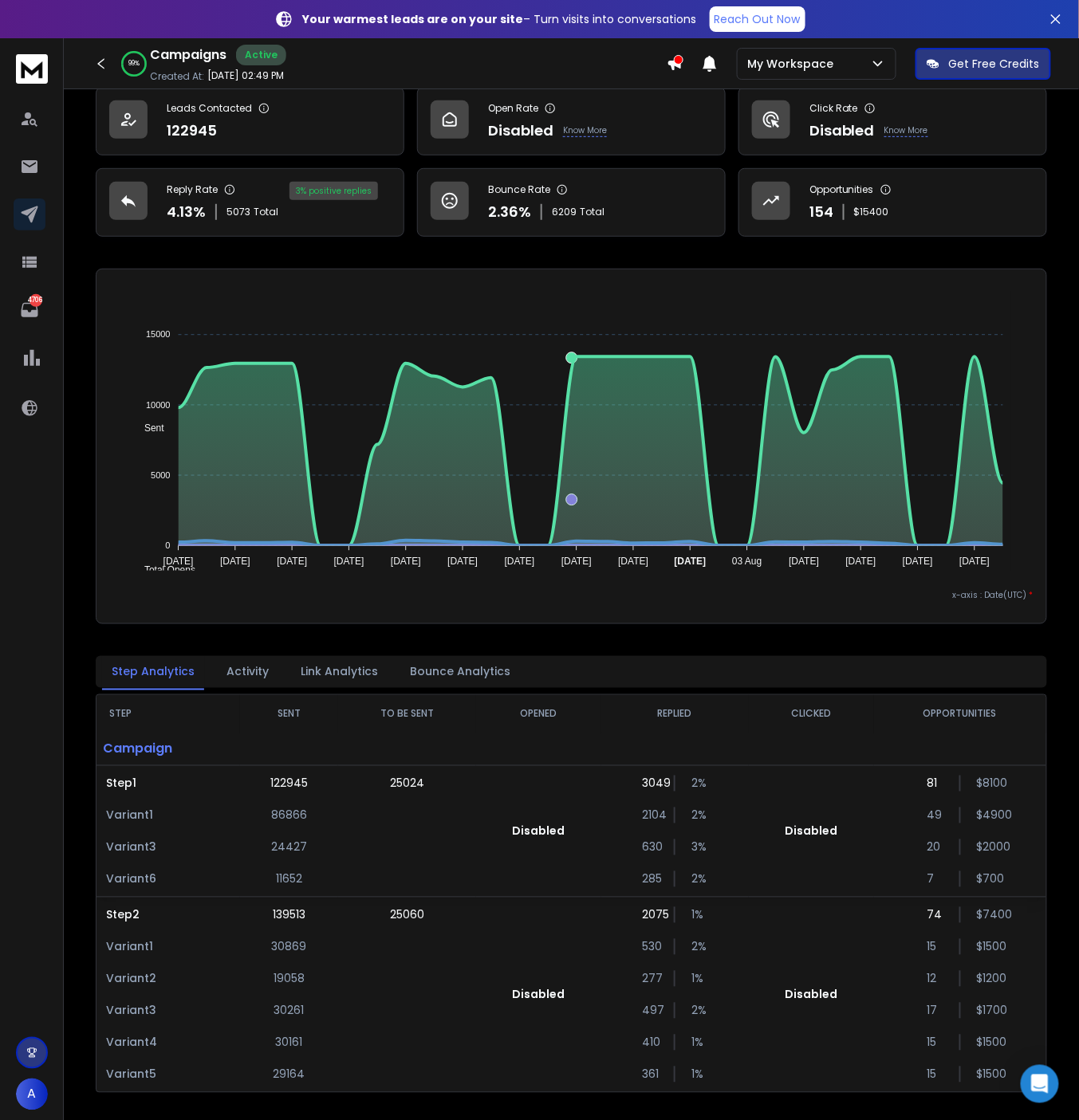
click at [264, 674] on div "Leads Contacted 122945 Open Rate Disabled Know More Click Rate Disabled Know Mo…" at bounding box center [570, 593] width 951 height 1013
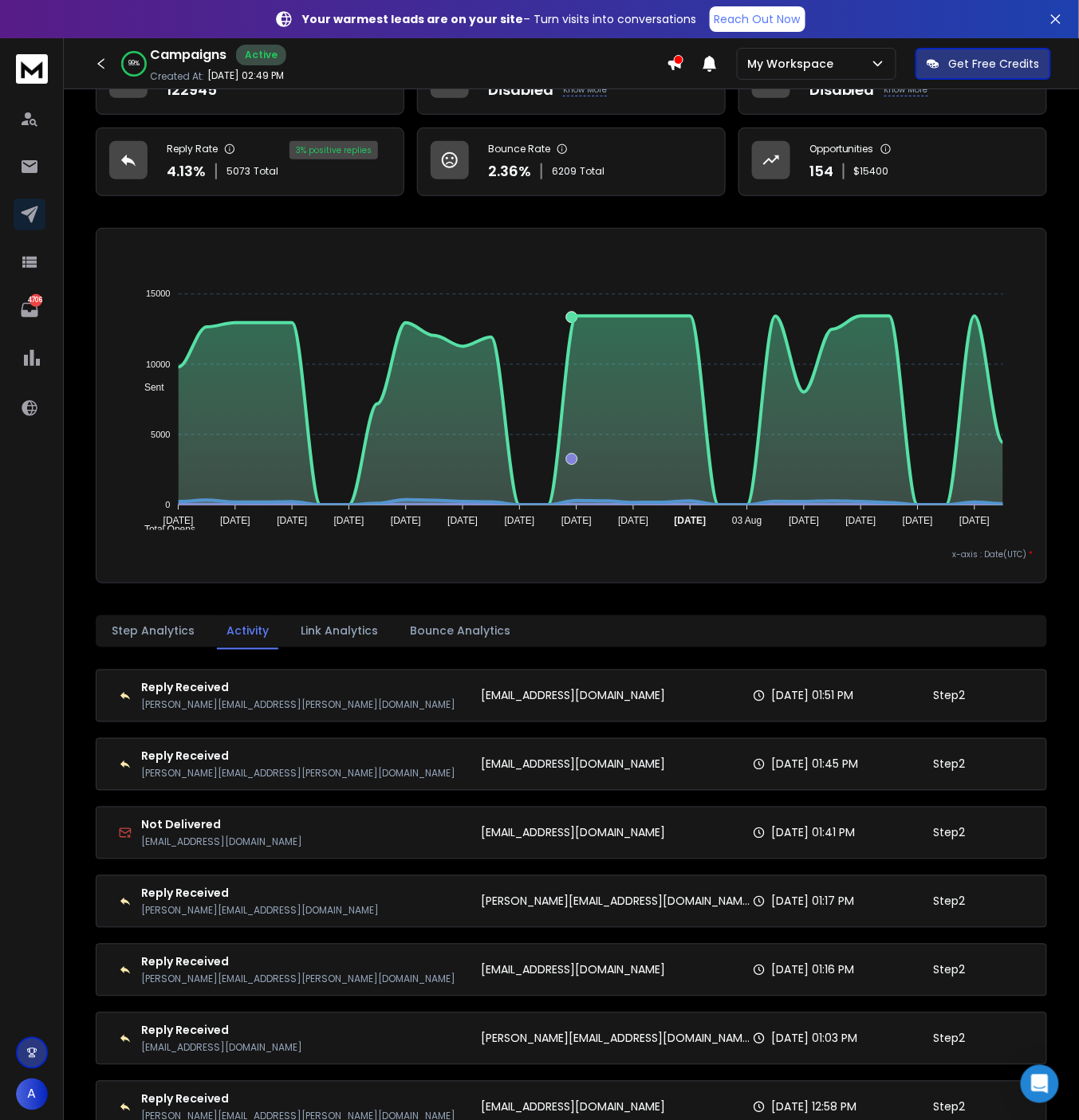
scroll to position [218, 0]
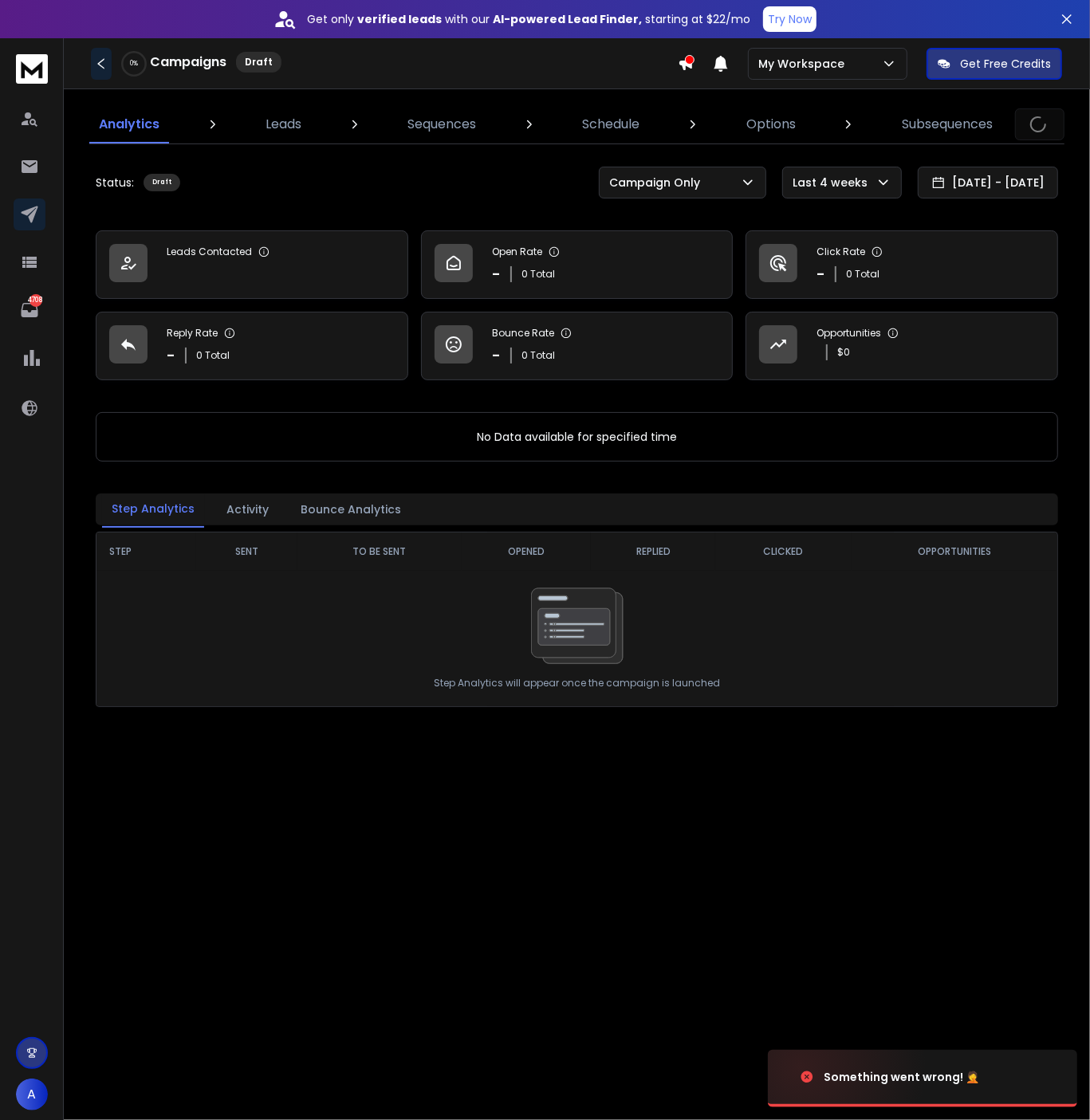
click at [104, 66] on icon at bounding box center [102, 64] width 15 height 15
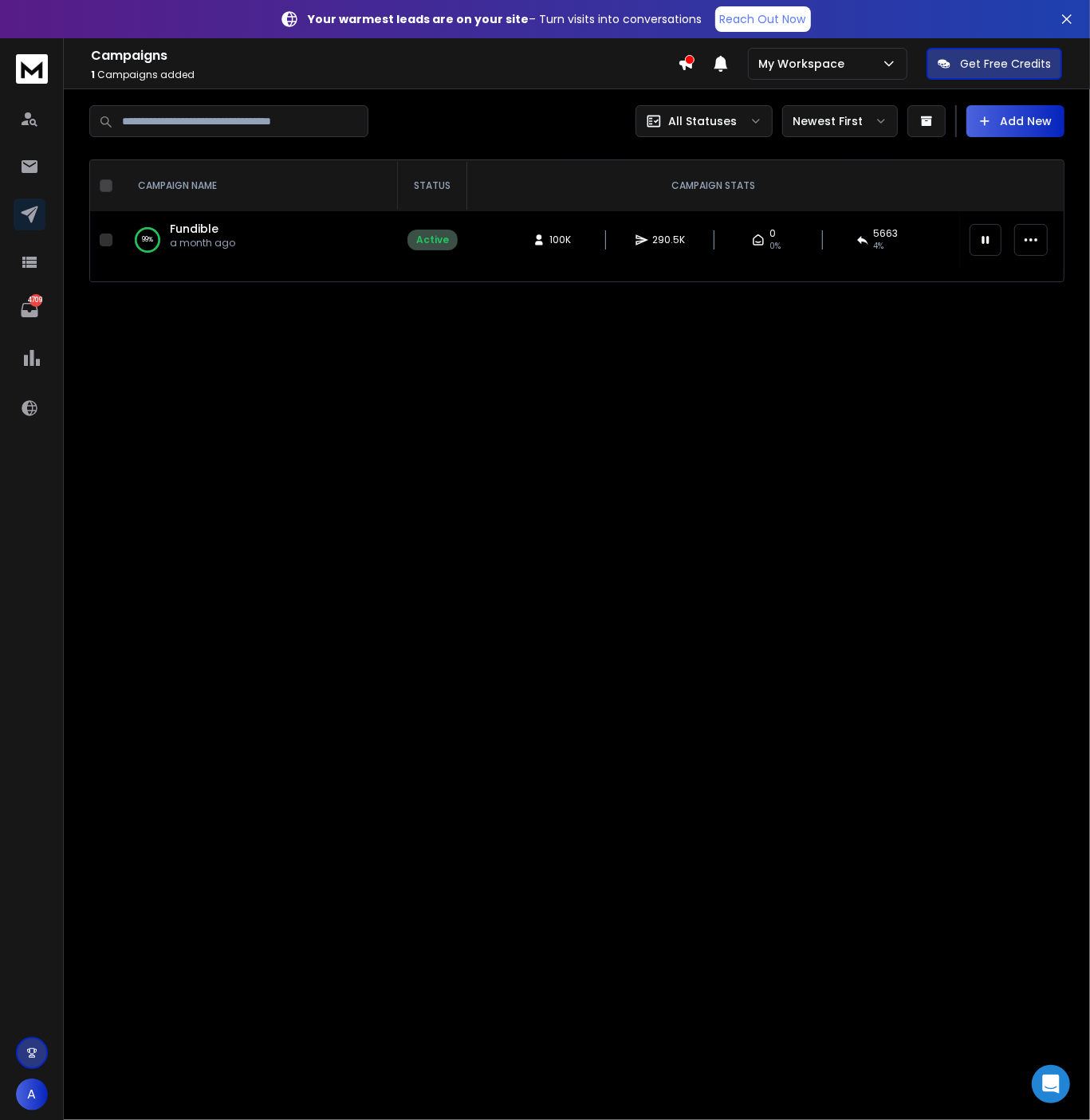
click at [202, 226] on span "Fundible" at bounding box center [194, 228] width 49 height 16
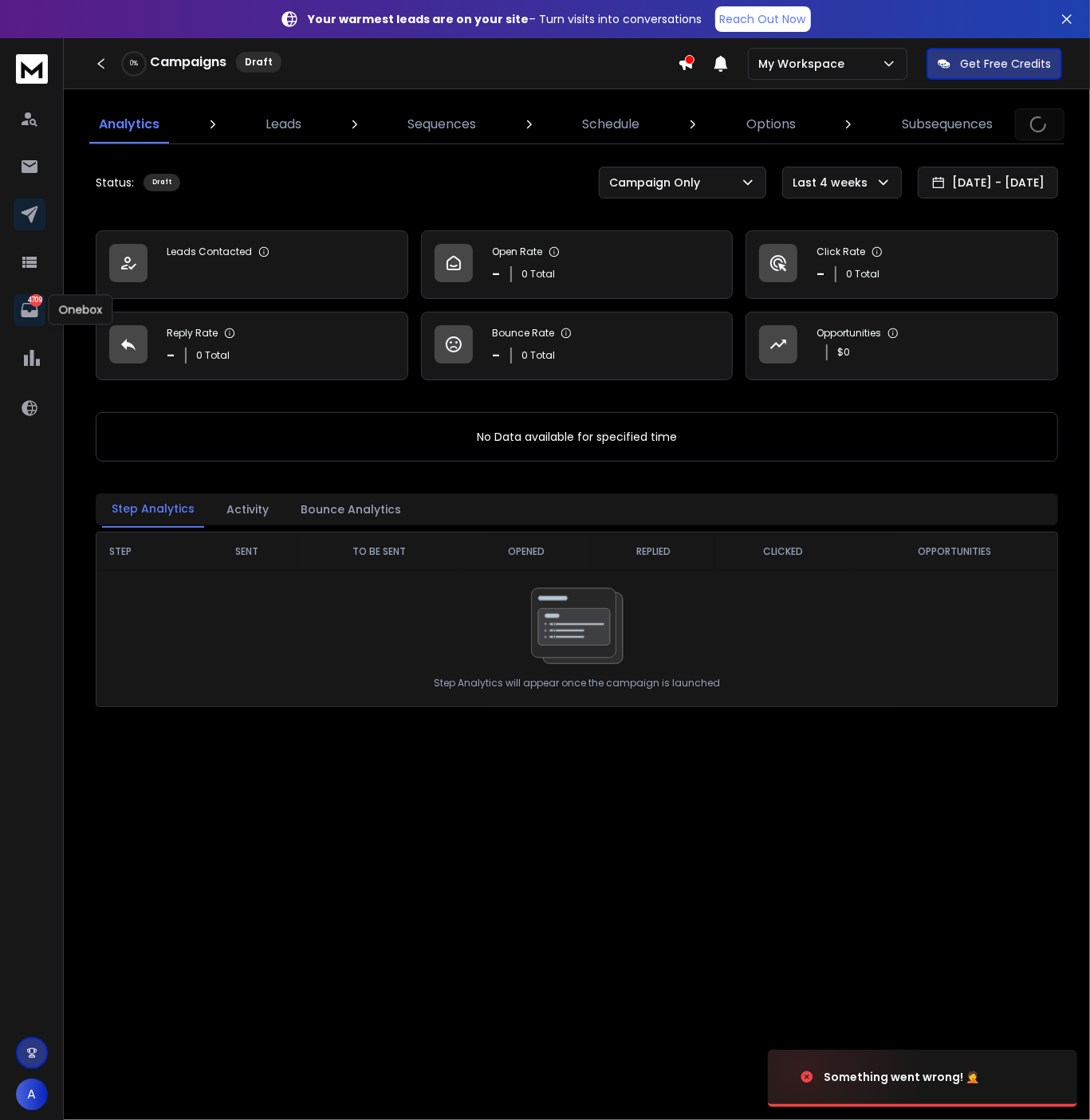
click at [34, 304] on p "4709" at bounding box center [36, 301] width 13 height 13
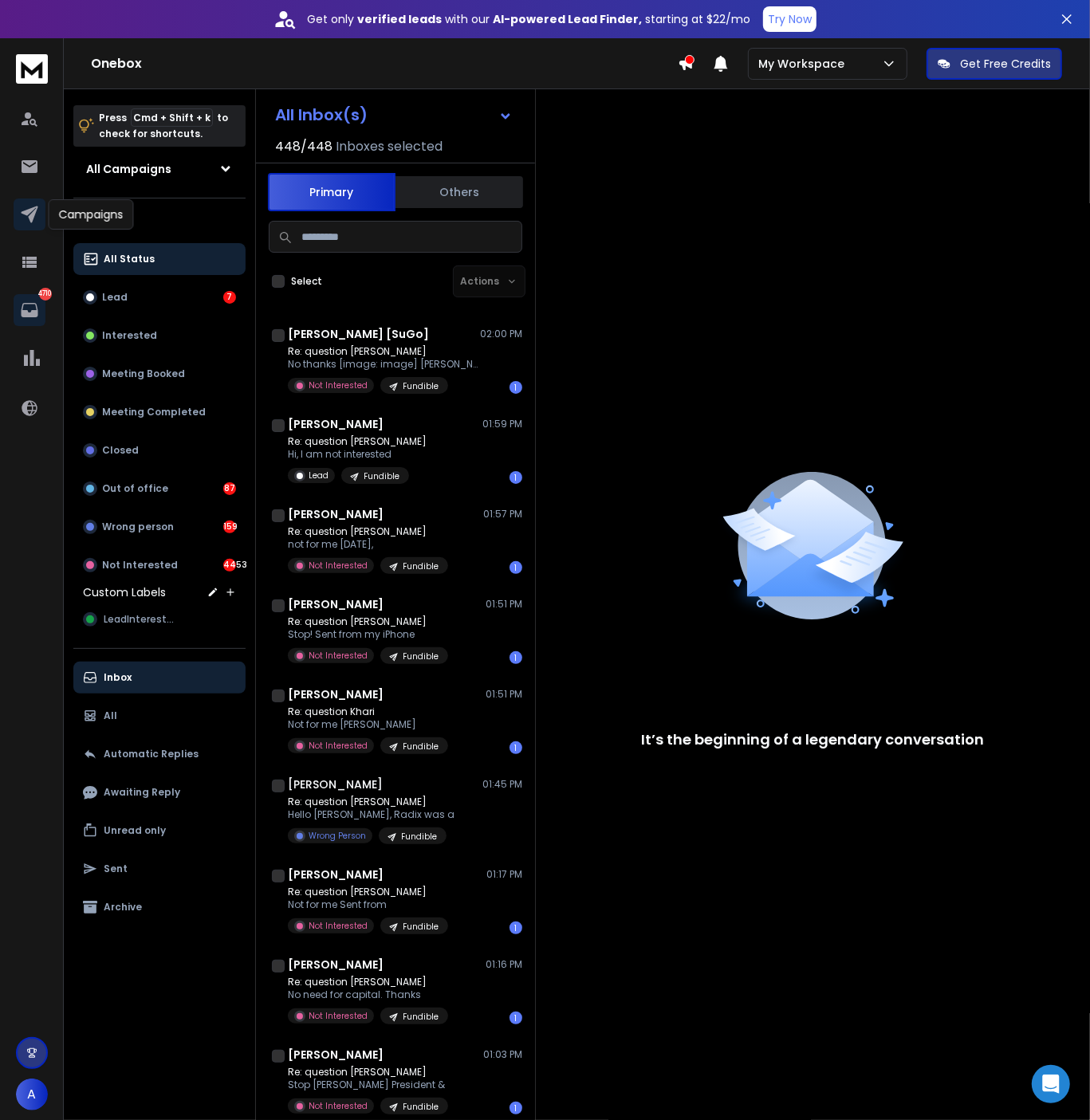
click at [18, 217] on link at bounding box center [30, 215] width 31 height 31
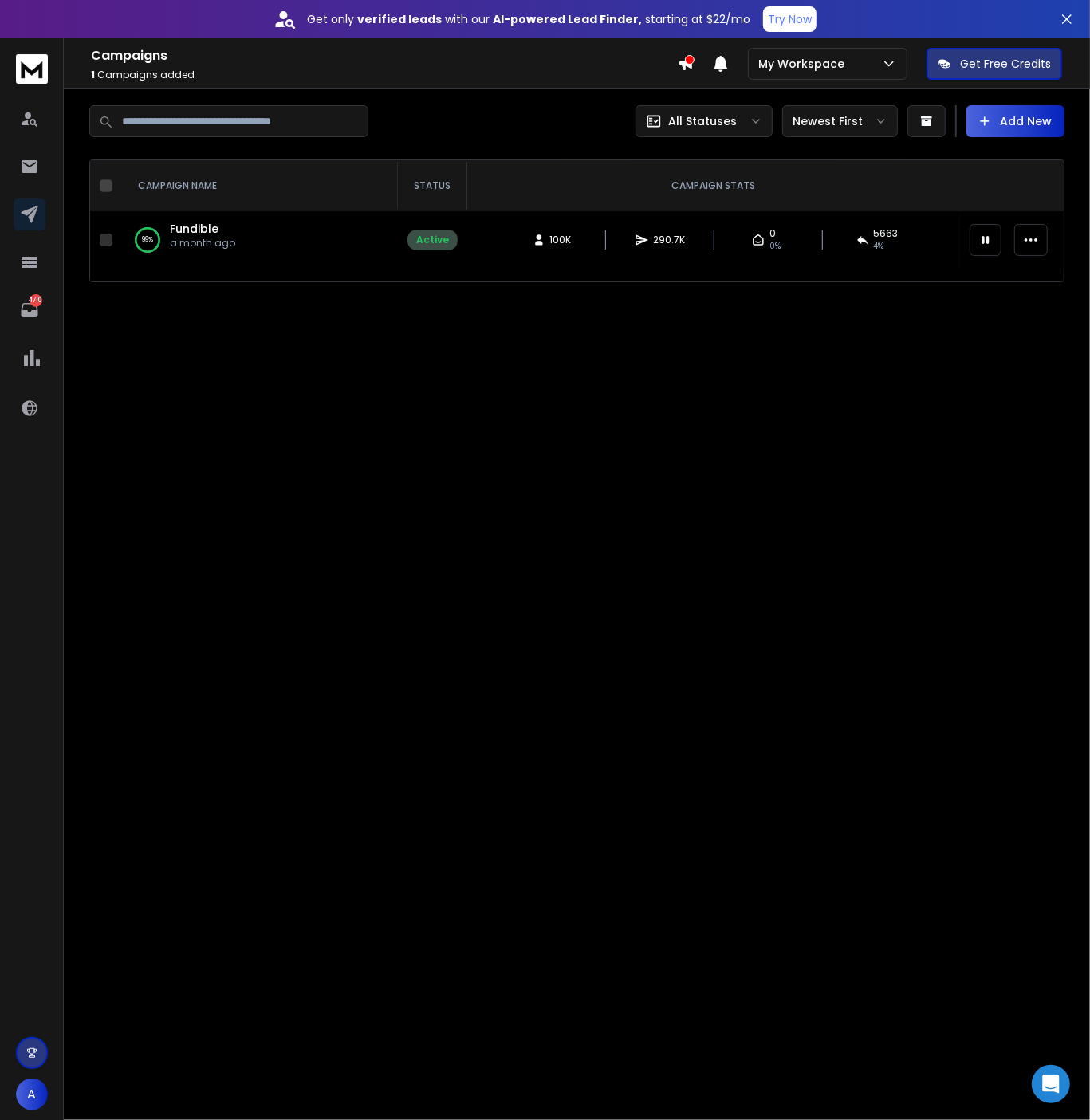
click at [216, 225] on span "Fundible" at bounding box center [194, 228] width 49 height 16
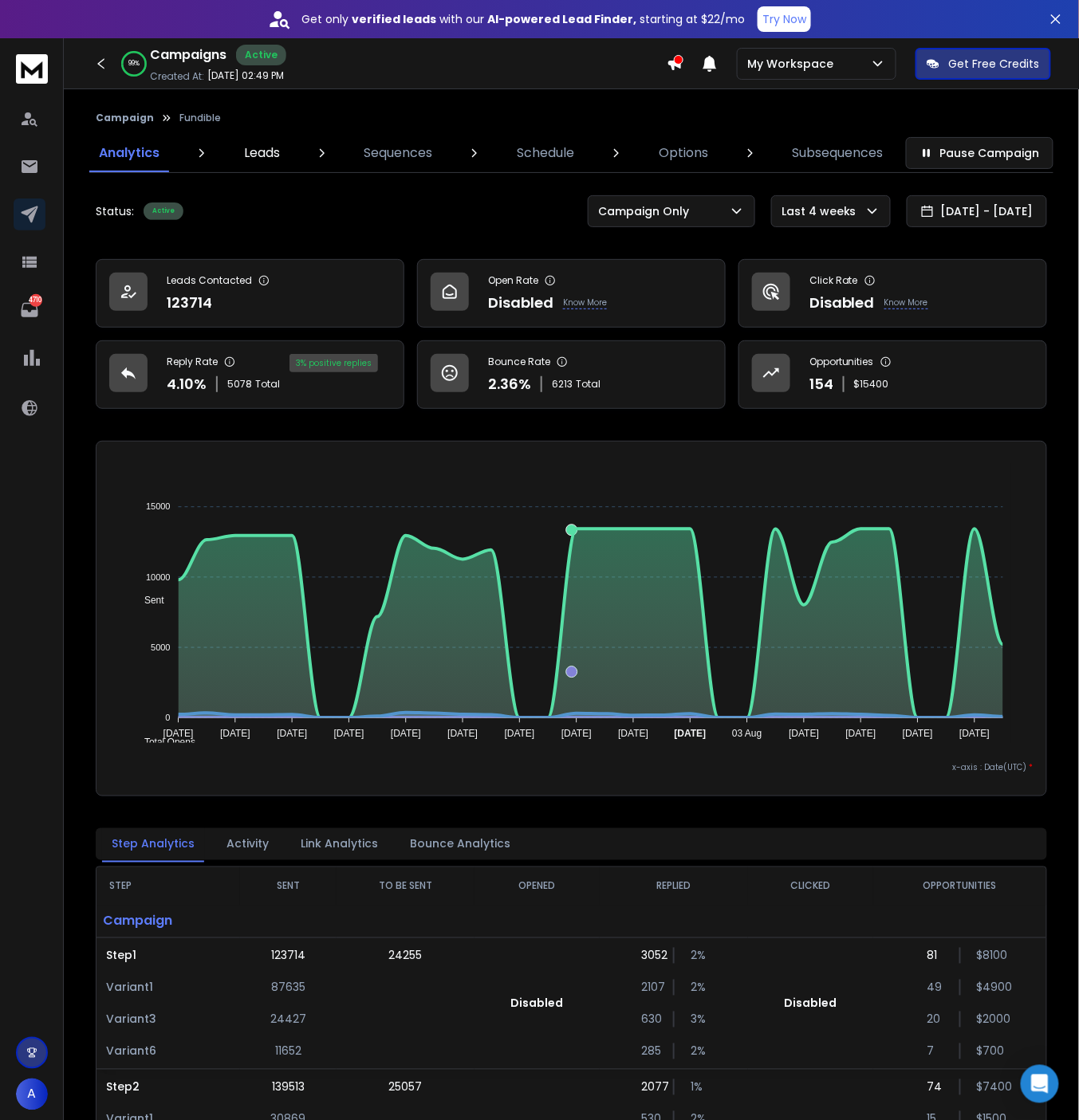
click at [257, 158] on p "Leads" at bounding box center [262, 153] width 36 height 19
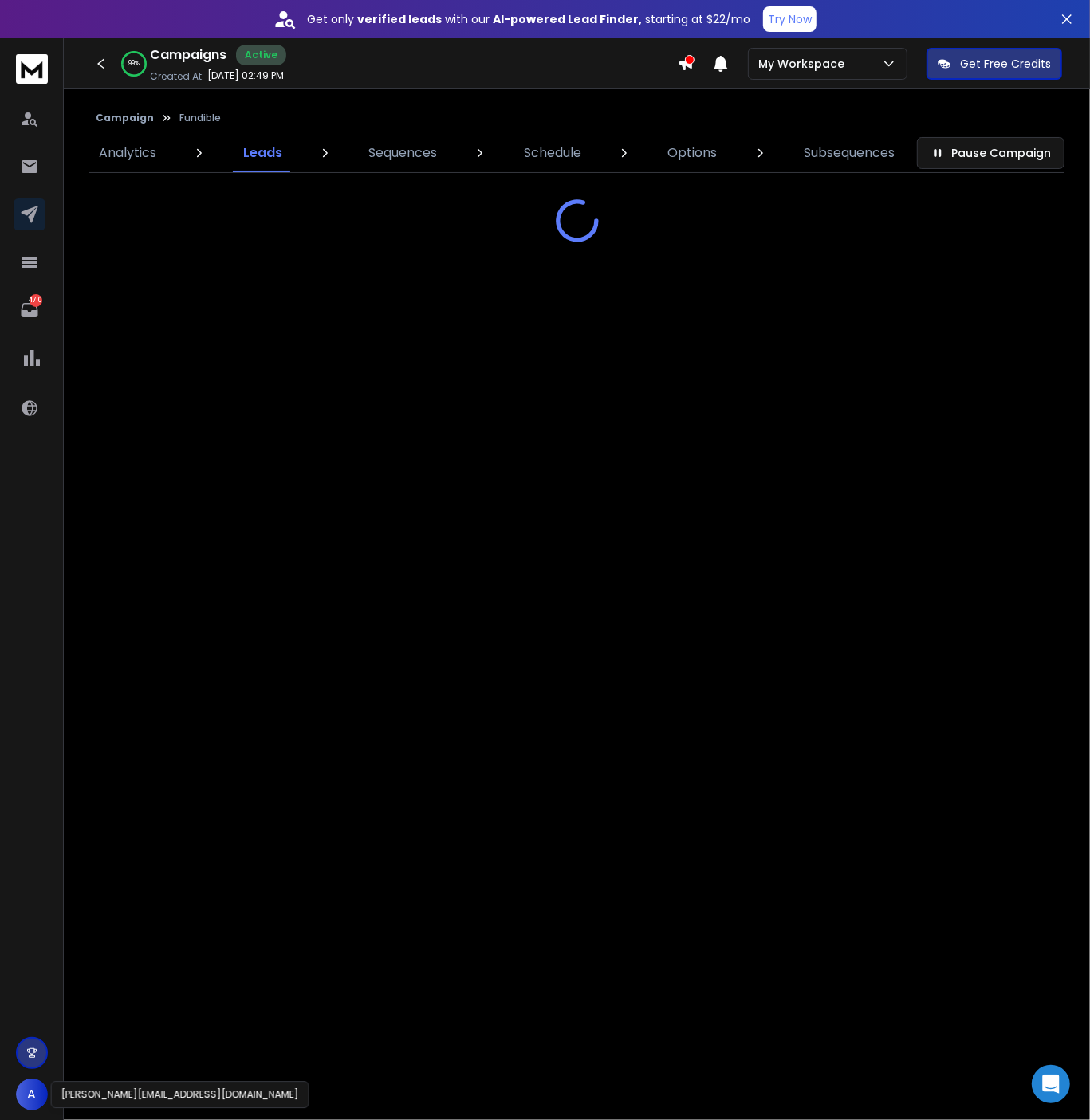
click at [31, 1092] on span "A" at bounding box center [31, 1095] width 31 height 31
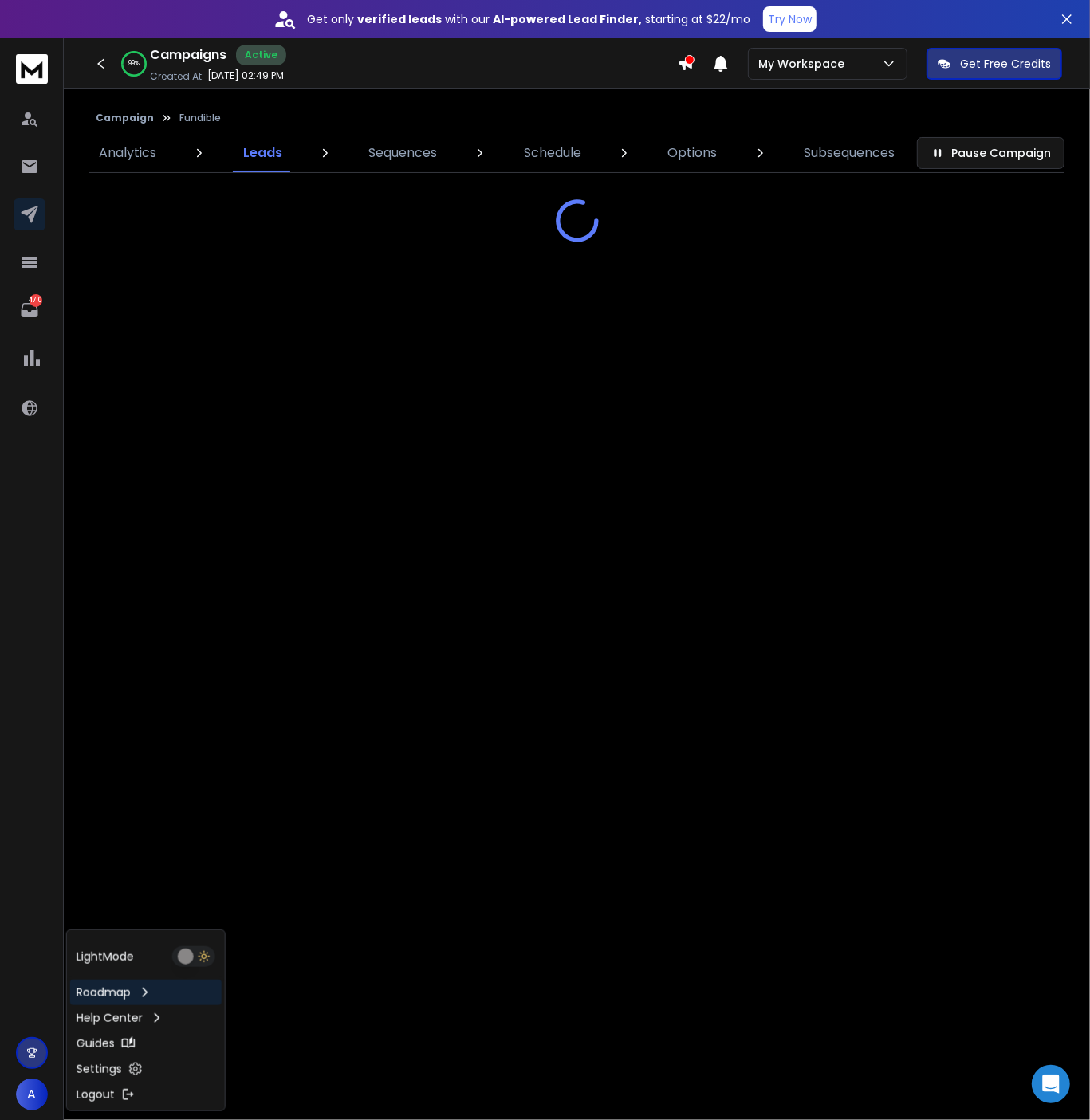
click at [195, 953] on button "button" at bounding box center [193, 956] width 43 height 20
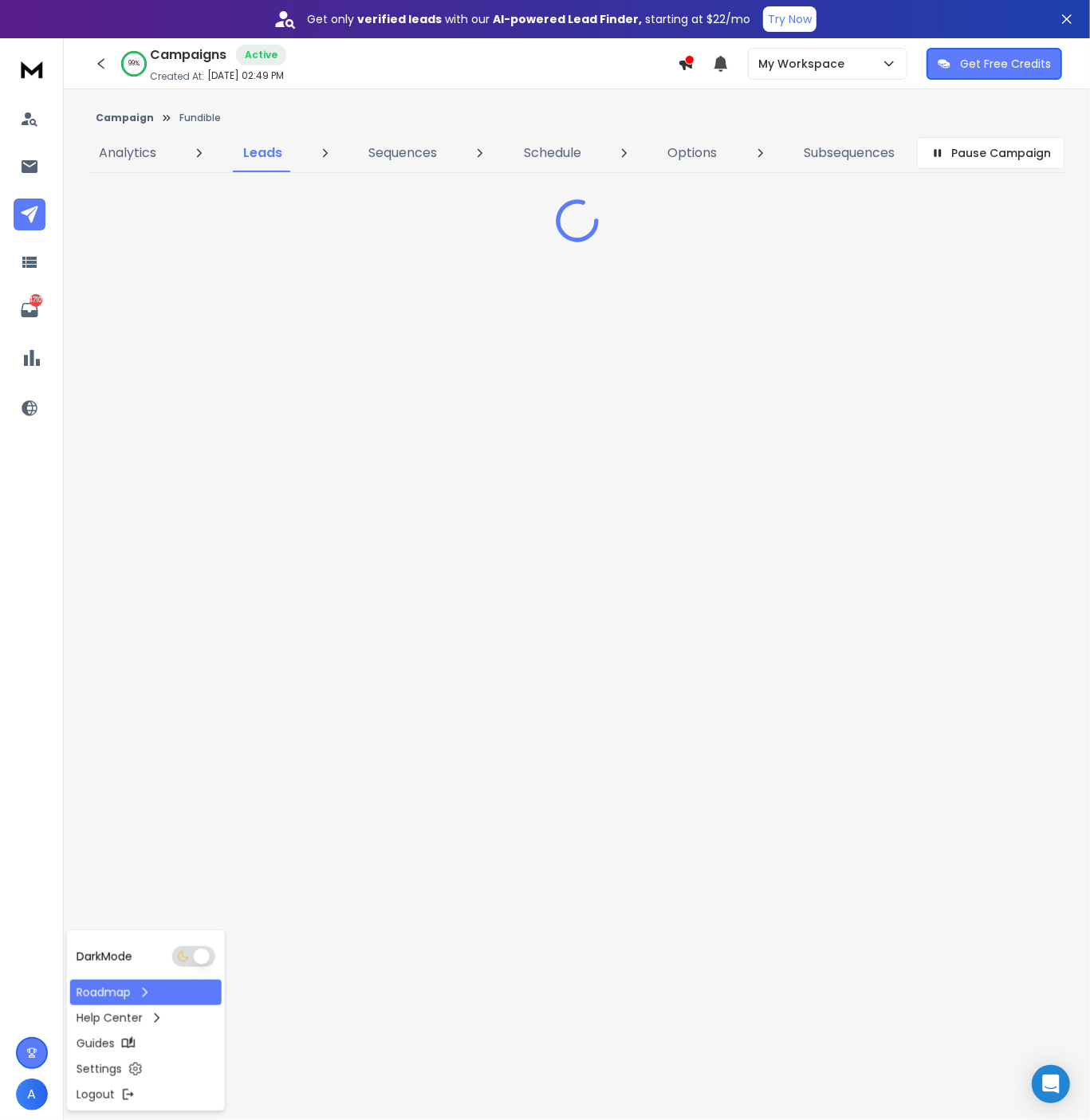
click at [194, 958] on button "button" at bounding box center [193, 956] width 43 height 20
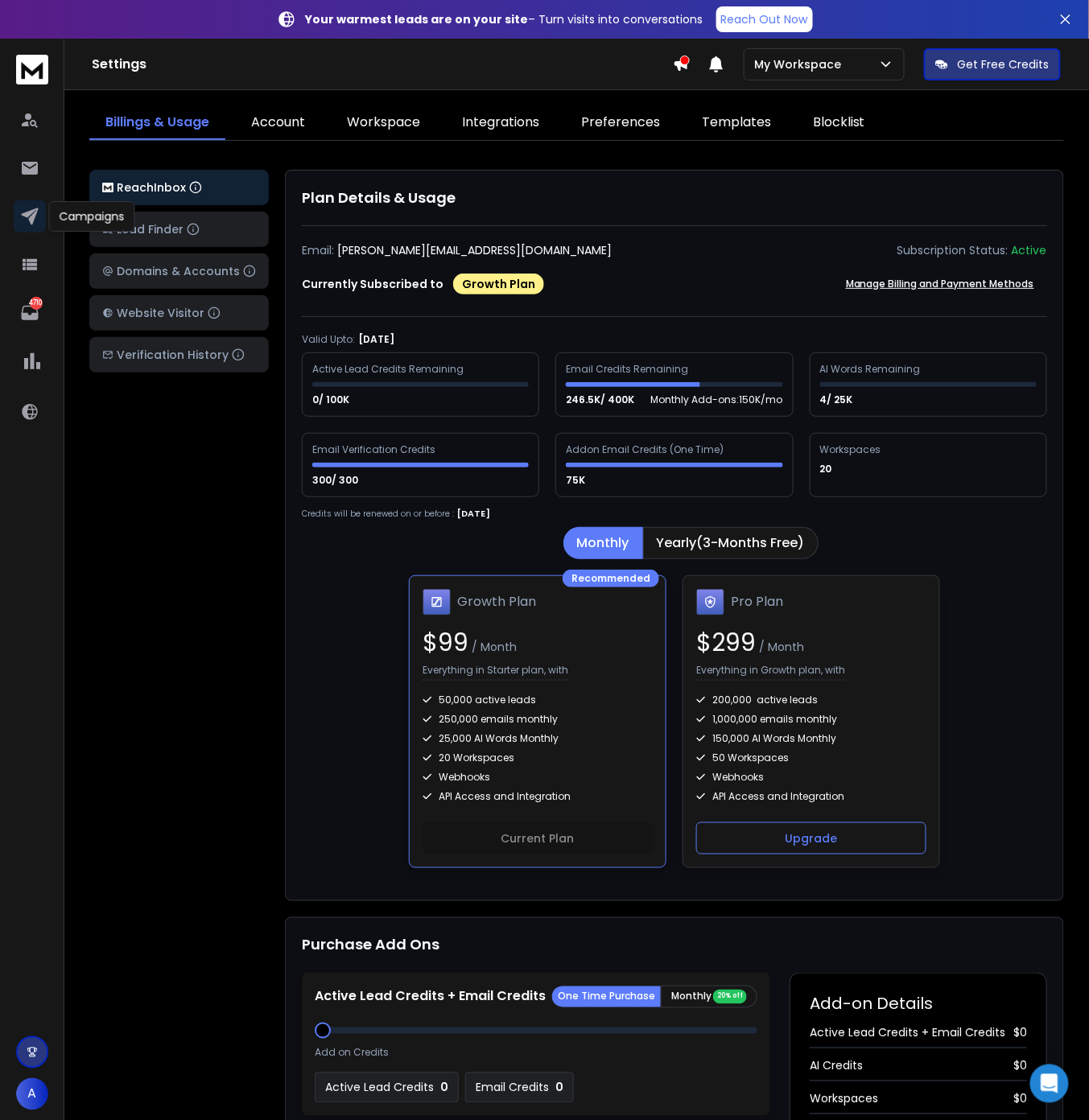
click at [35, 219] on icon at bounding box center [30, 217] width 20 height 20
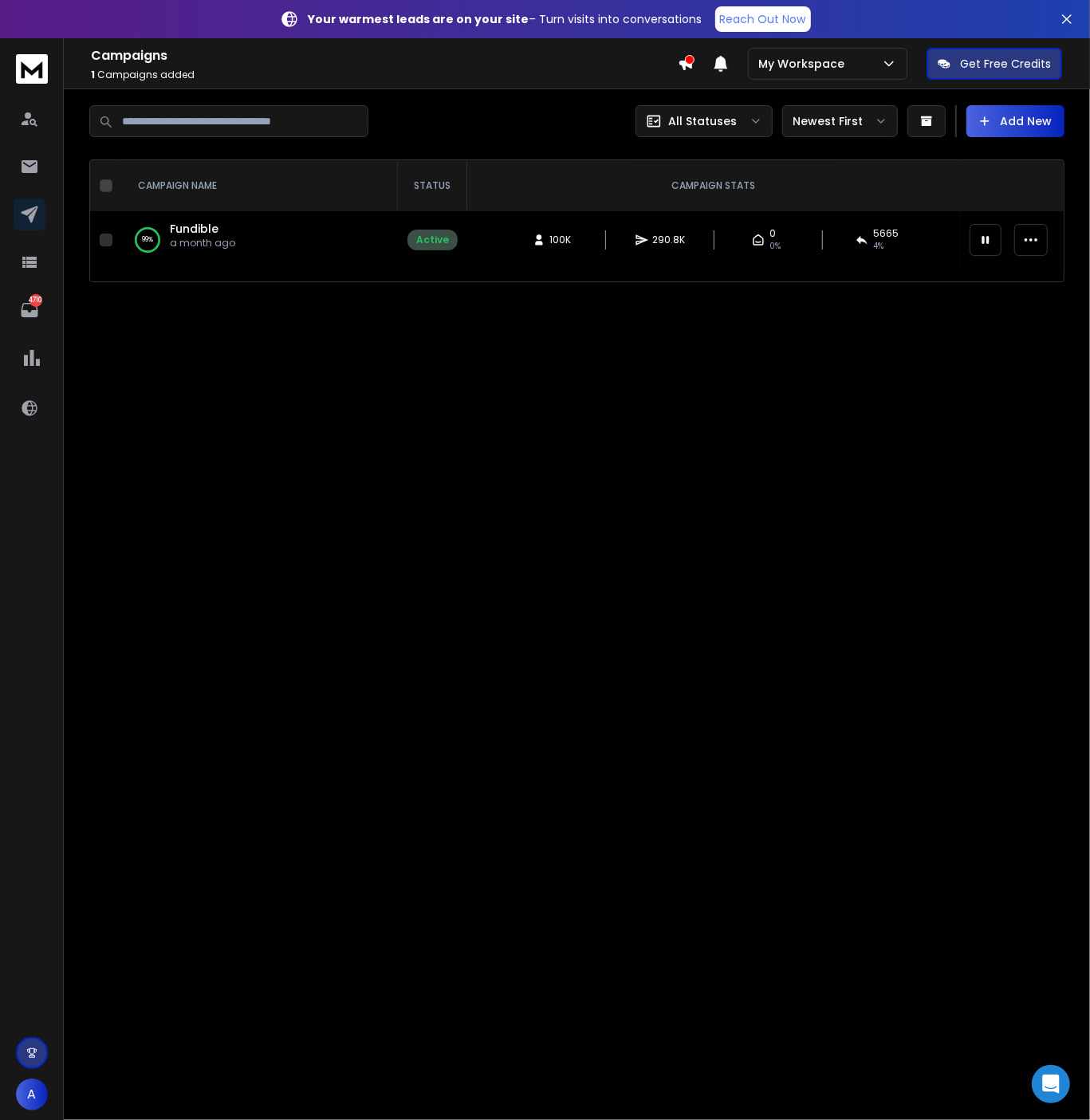
click at [195, 230] on span "Fundible" at bounding box center [194, 228] width 49 height 16
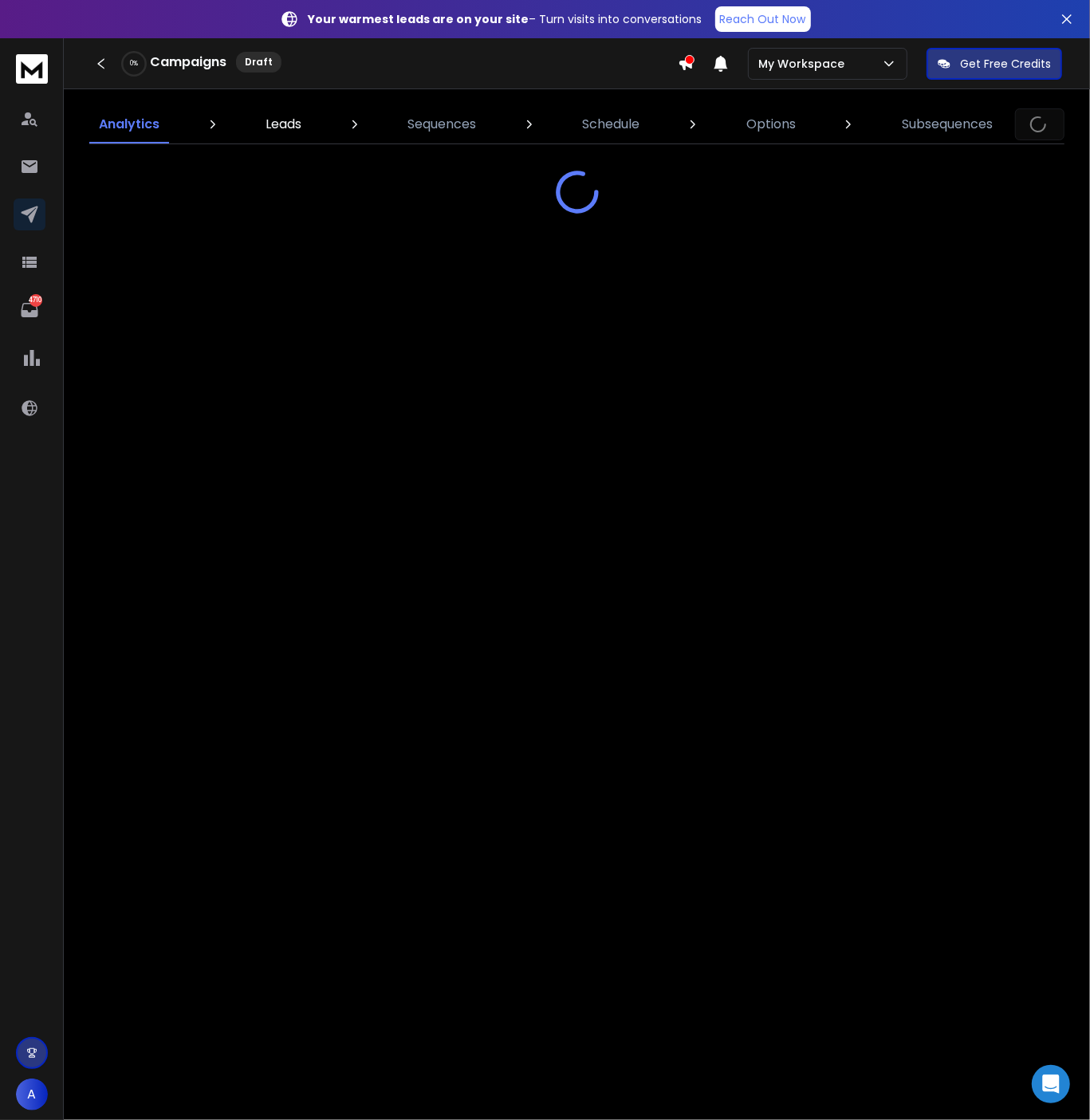
click at [280, 124] on p "Leads" at bounding box center [283, 124] width 36 height 19
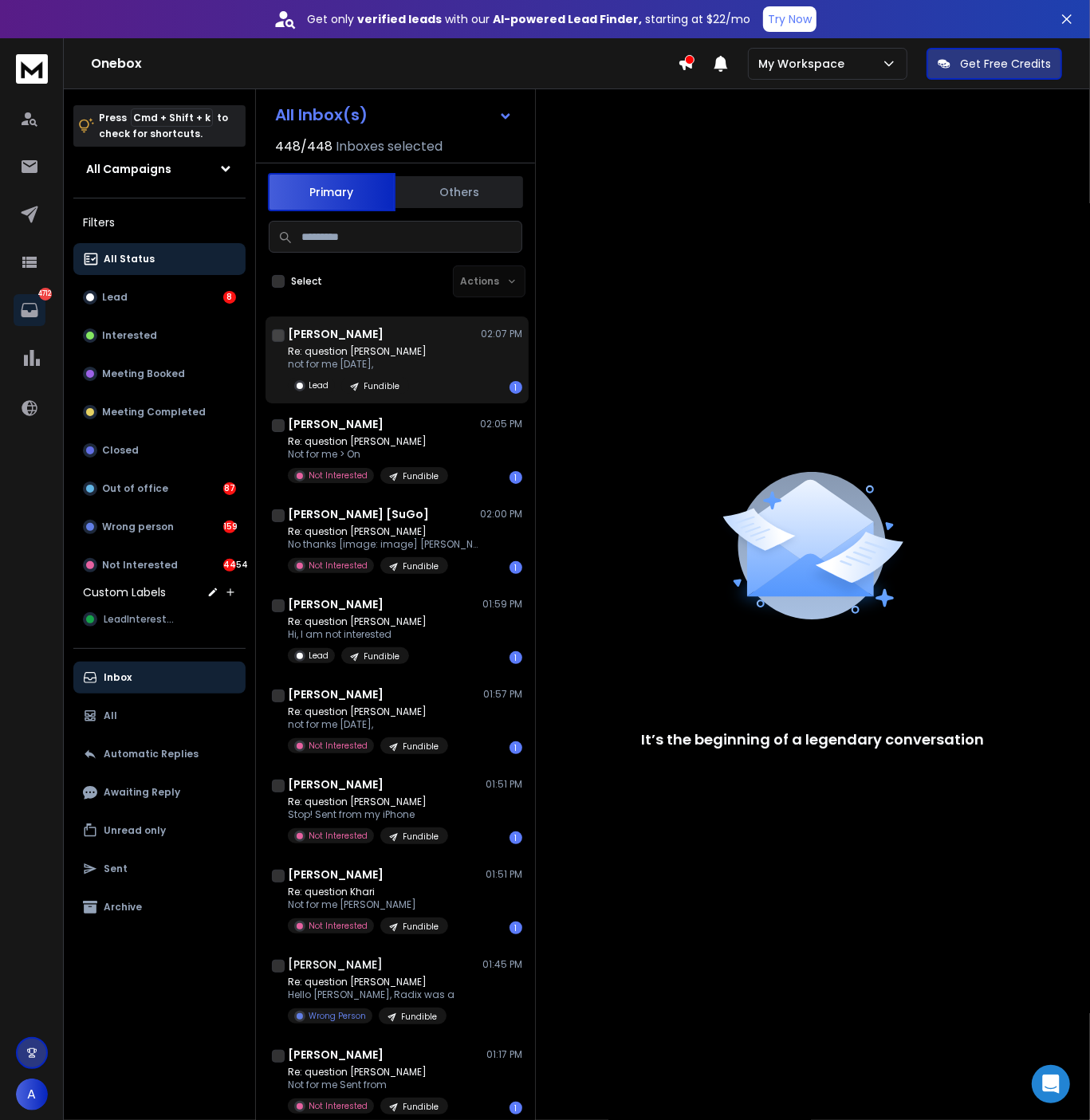
click at [432, 362] on div "Re: question [PERSON_NAME] not for me [DATE], Lead Fundible 1" at bounding box center [404, 369] width 234 height 49
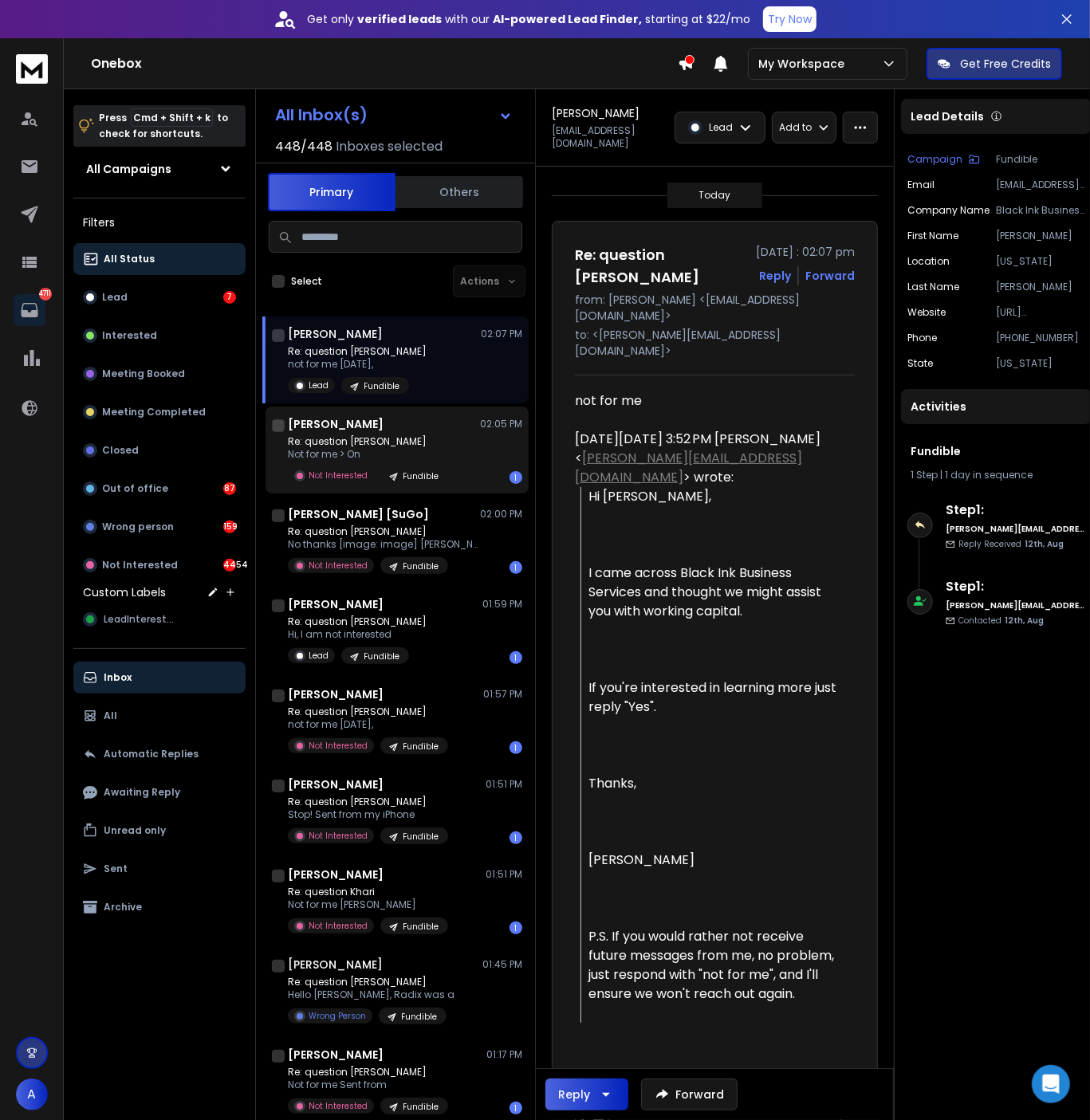
click at [418, 425] on div "[PERSON_NAME] 02:05 PM" at bounding box center [404, 424] width 234 height 16
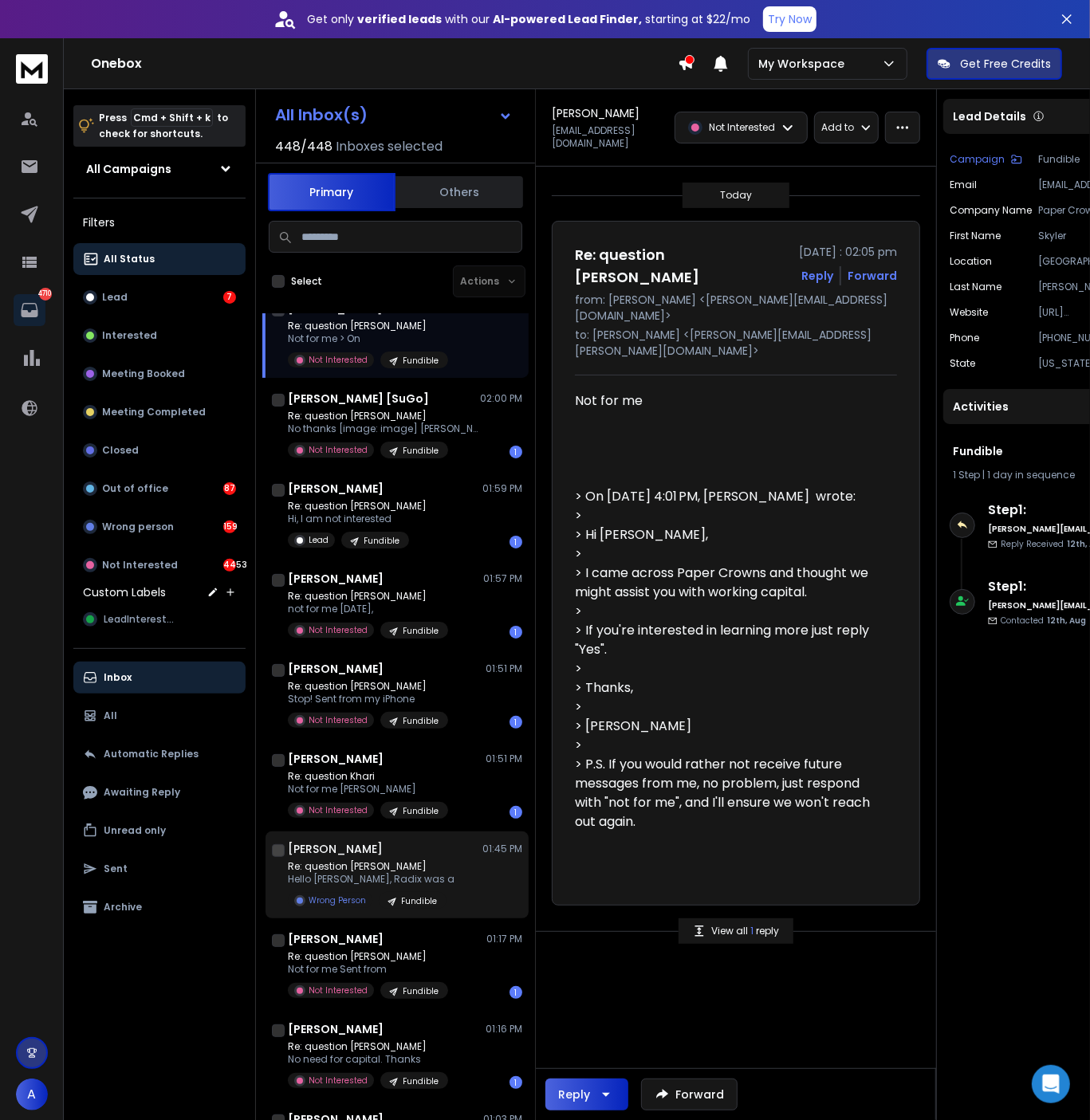
scroll to position [117, 0]
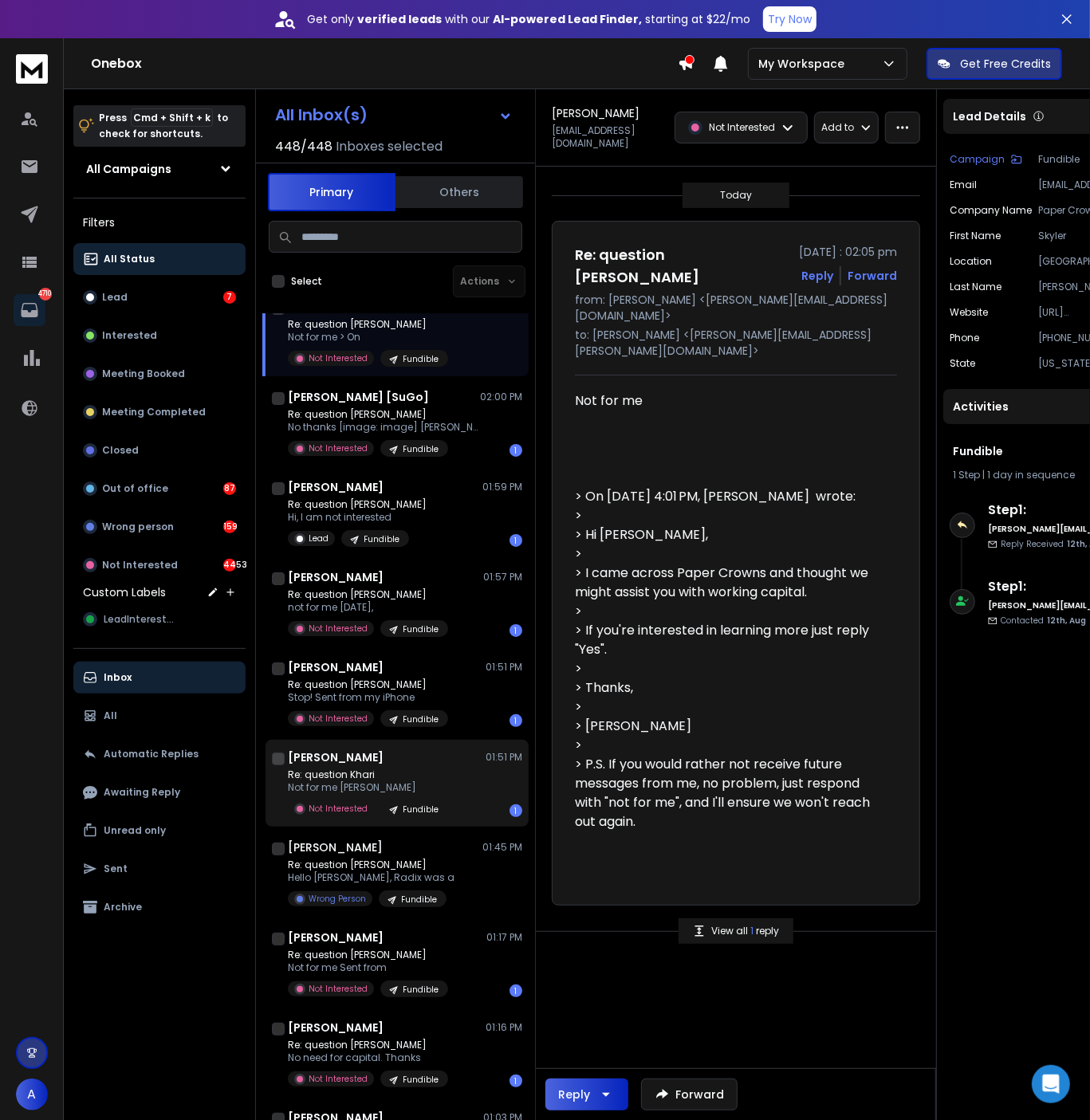
click at [447, 782] on div "Re: question Khari Not for me [PERSON_NAME] Not Interested Fundible 1" at bounding box center [404, 793] width 234 height 49
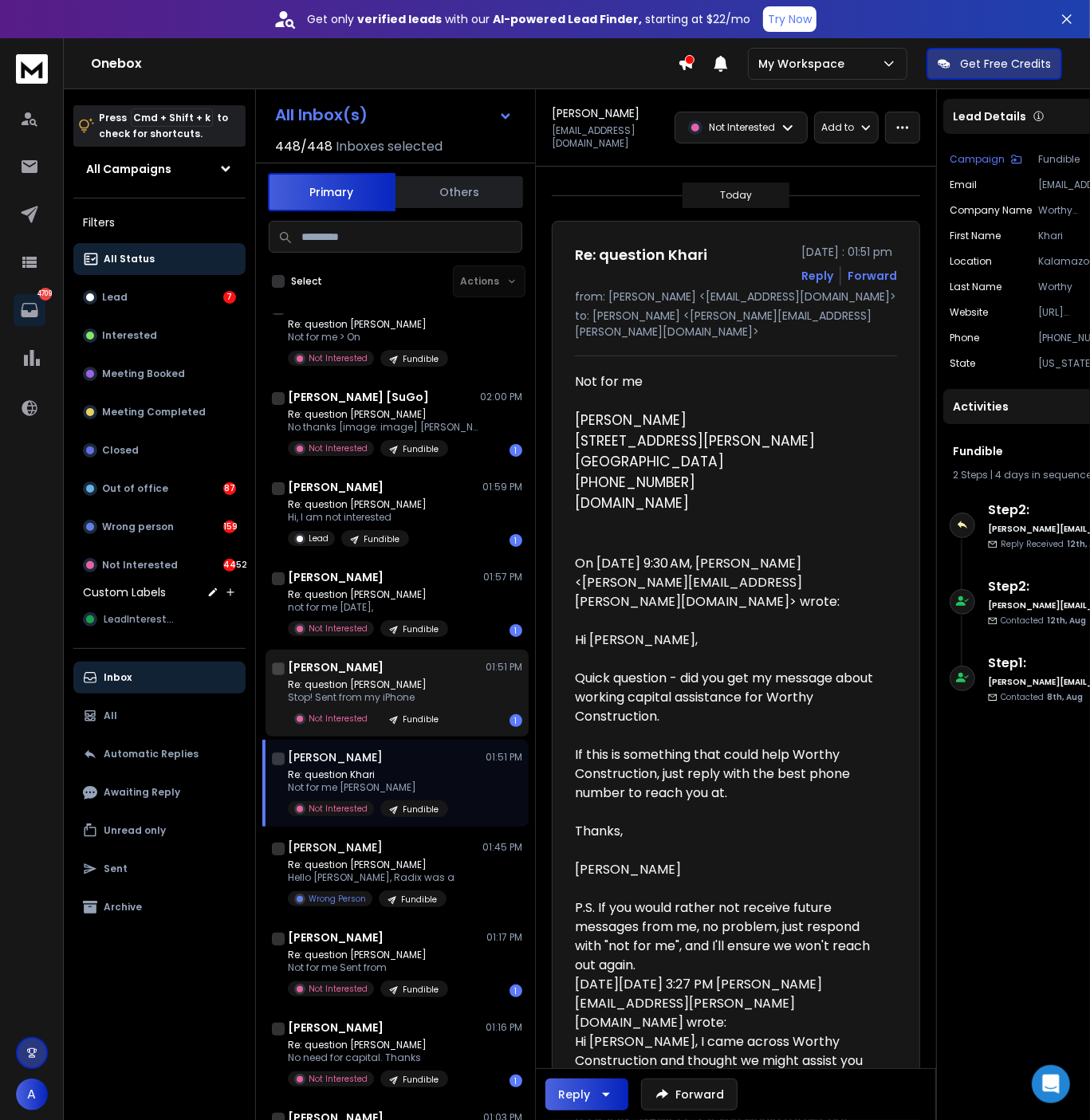
click at [436, 671] on div "[PERSON_NAME] 01:51 PM" at bounding box center [404, 667] width 234 height 16
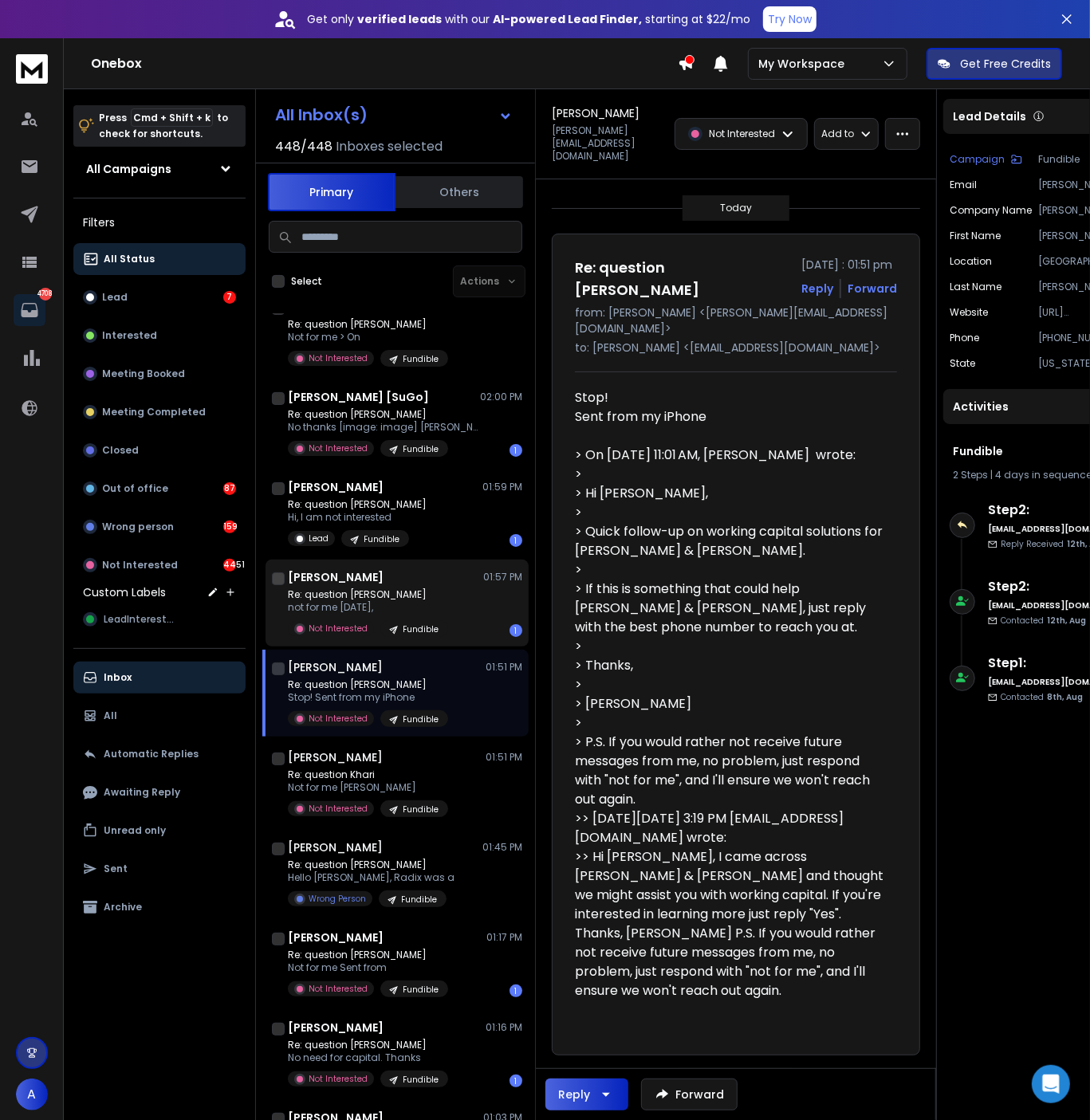
click at [442, 579] on div "[PERSON_NAME] 01:57 PM" at bounding box center [404, 577] width 234 height 16
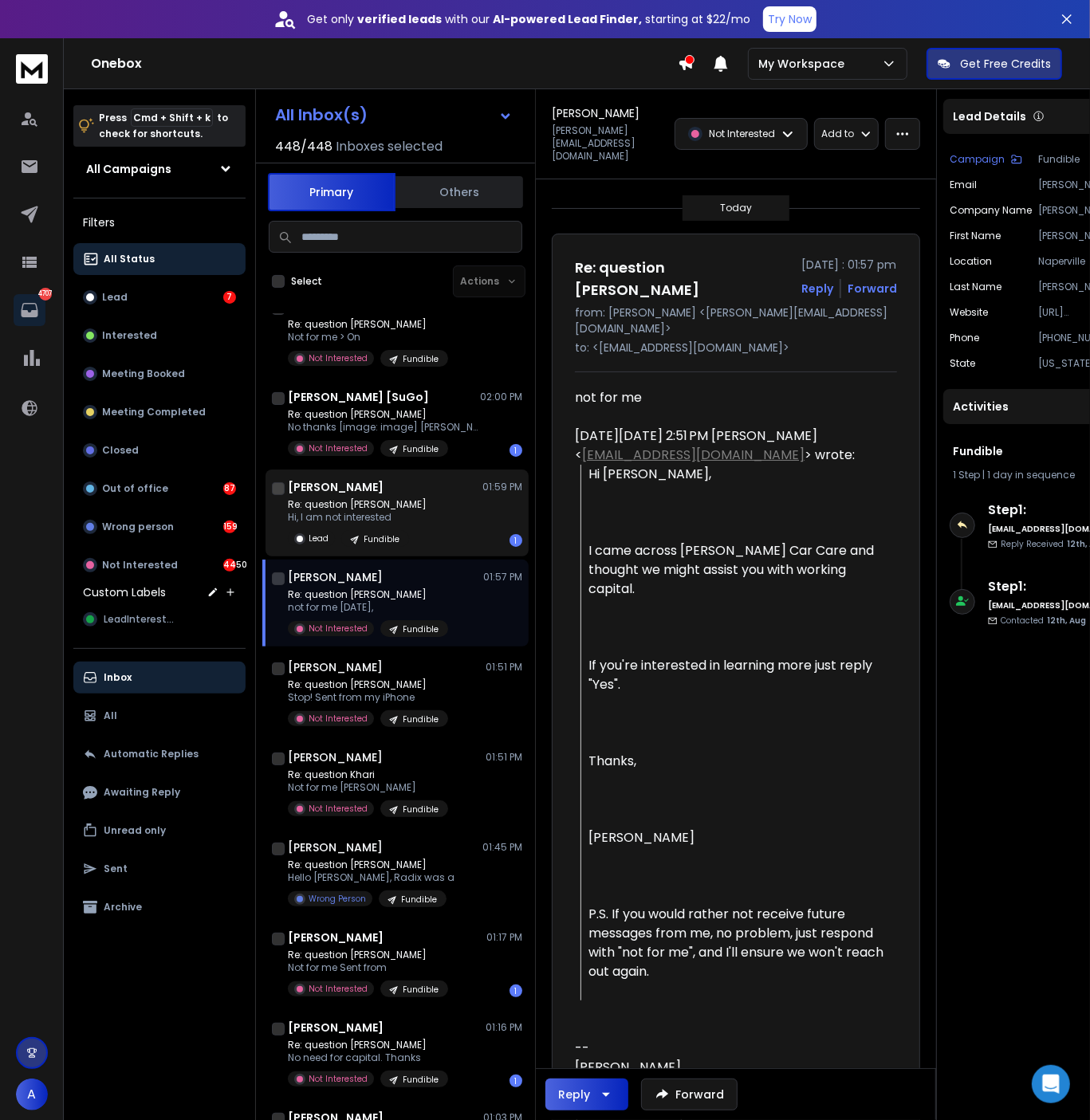
click at [454, 483] on div "[PERSON_NAME] 01:59 PM" at bounding box center [404, 486] width 234 height 16
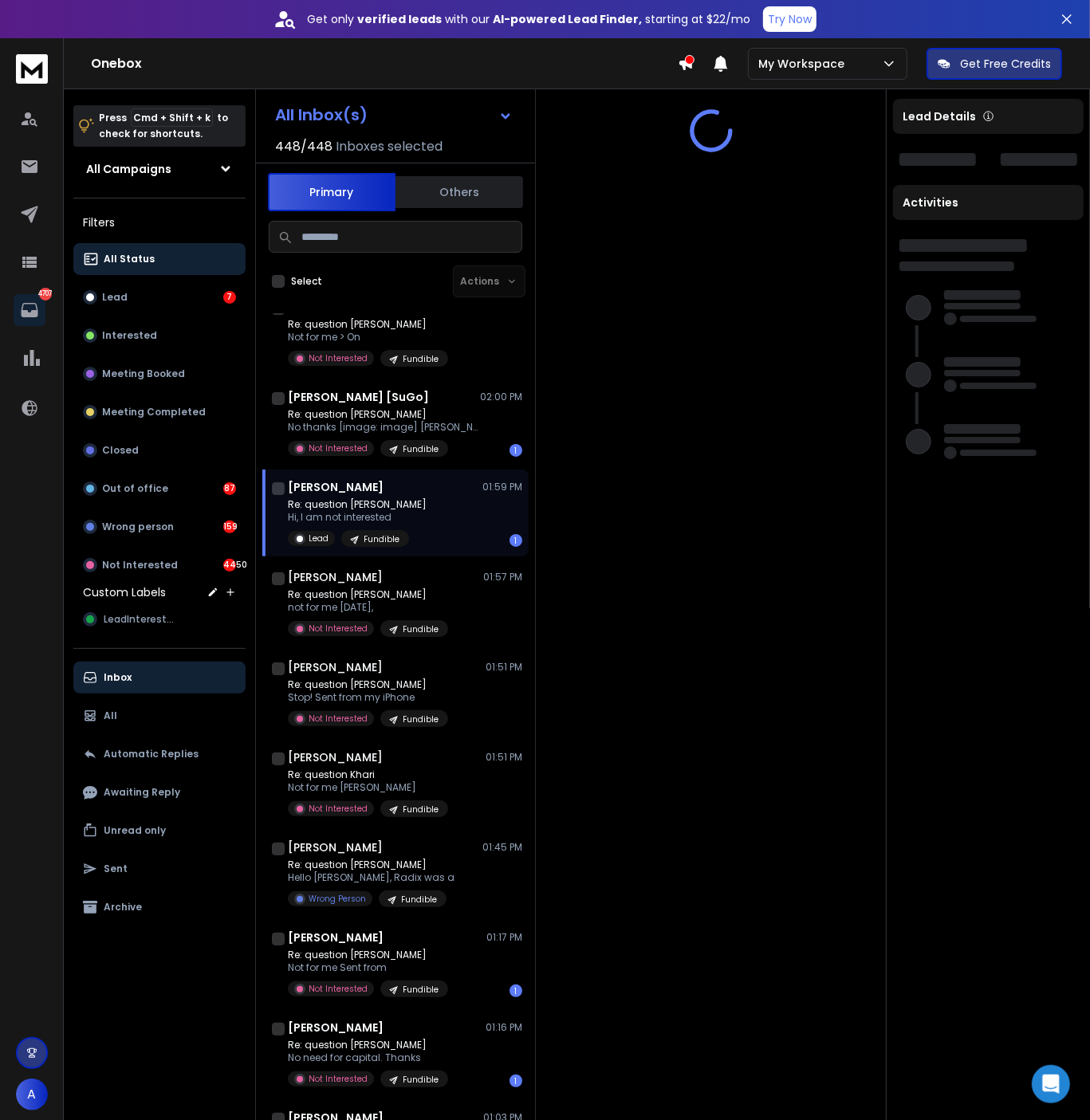
scroll to position [0, 0]
